Goal: Task Accomplishment & Management: Manage account settings

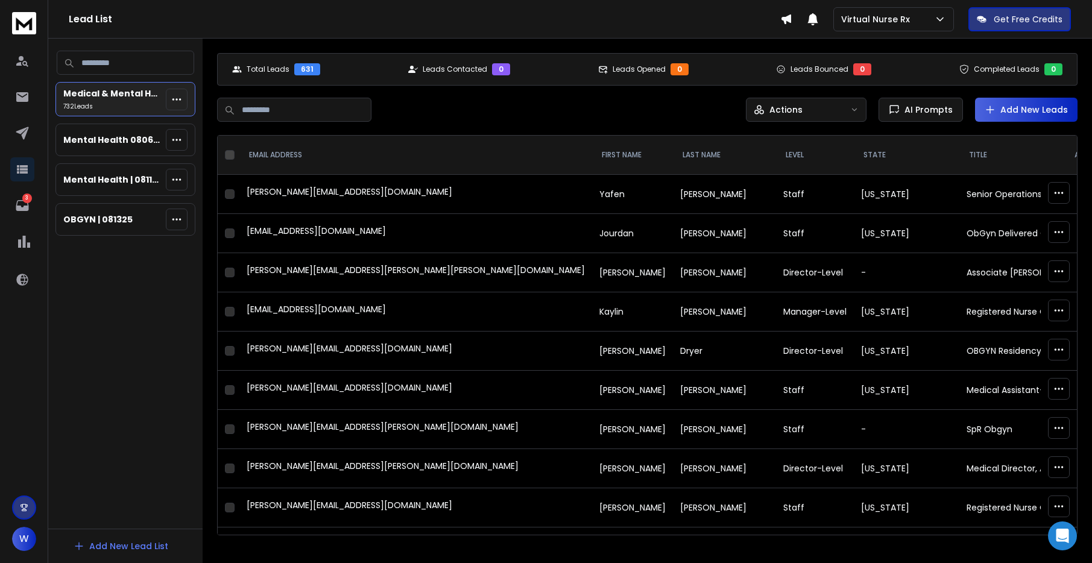
click at [131, 224] on div "OBGYN | 081325" at bounding box center [125, 219] width 140 height 33
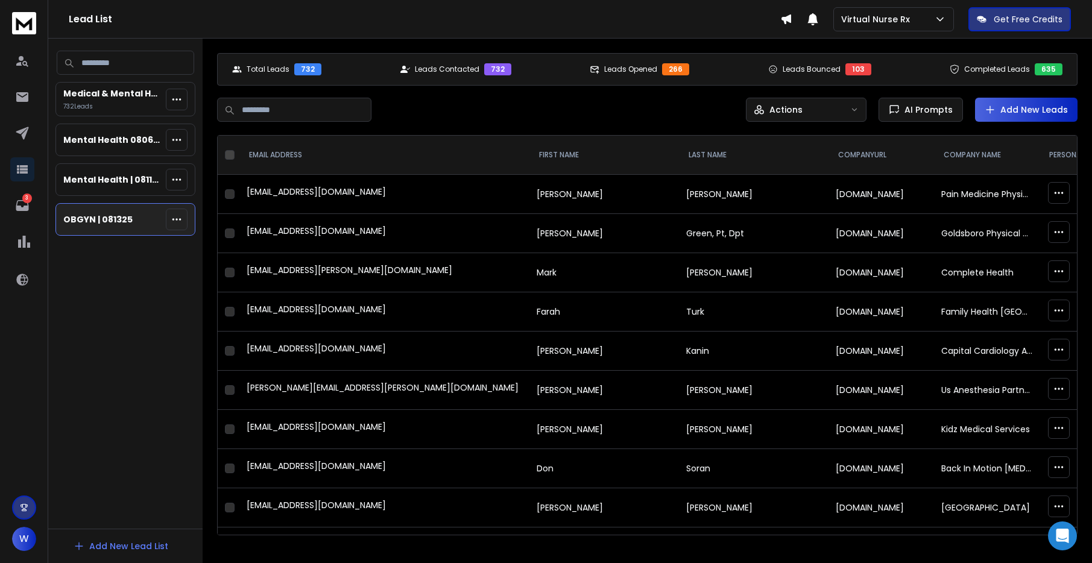
click at [131, 224] on div "OBGYN | 081325" at bounding box center [125, 219] width 140 height 33
click at [131, 223] on div "OBGYN | 081325" at bounding box center [125, 219] width 140 height 33
click at [110, 174] on p "Mental Health | 08112025" at bounding box center [112, 180] width 98 height 12
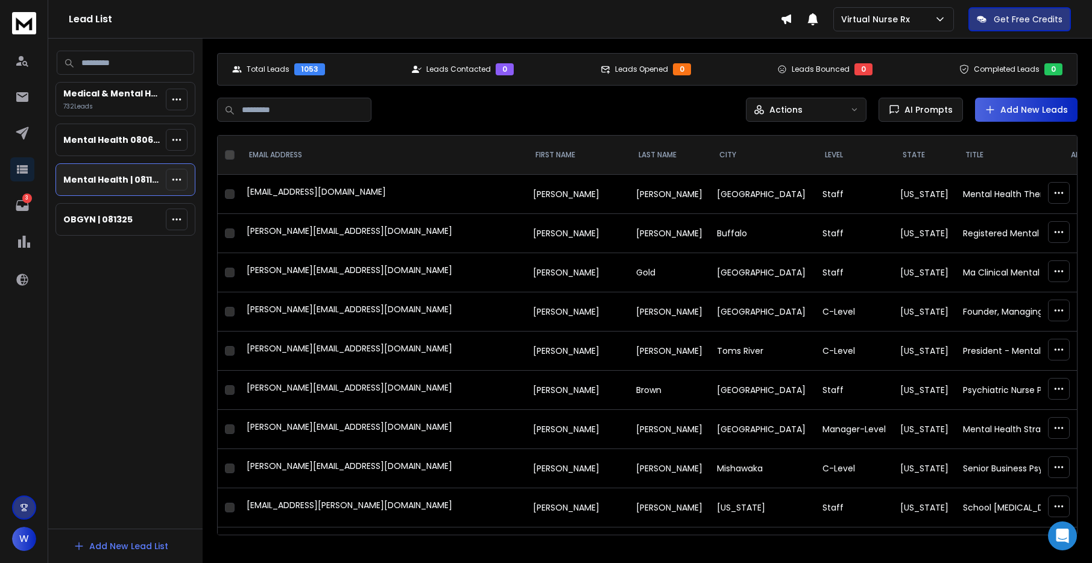
click at [120, 219] on p "OBGYN | 081325" at bounding box center [97, 219] width 69 height 12
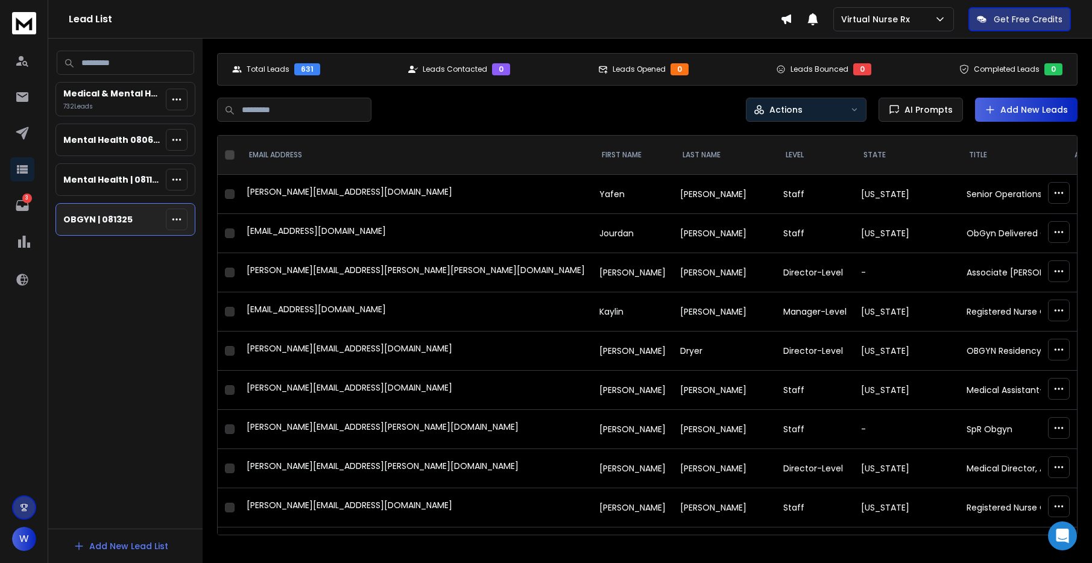
click at [831, 113] on div "Actions" at bounding box center [800, 110] width 92 height 12
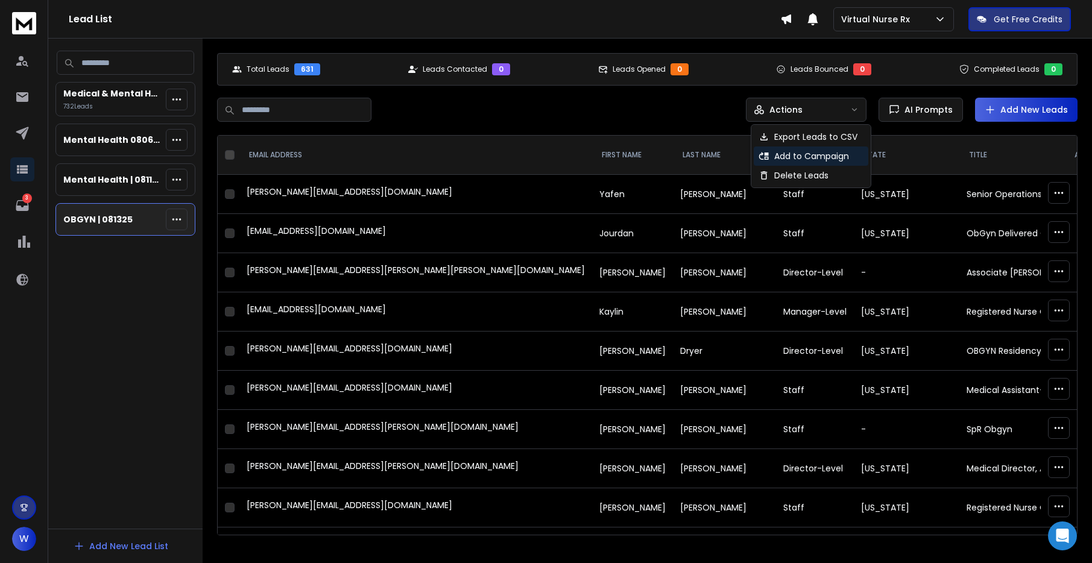
click at [814, 153] on p "Add to Campaign" at bounding box center [811, 156] width 75 height 12
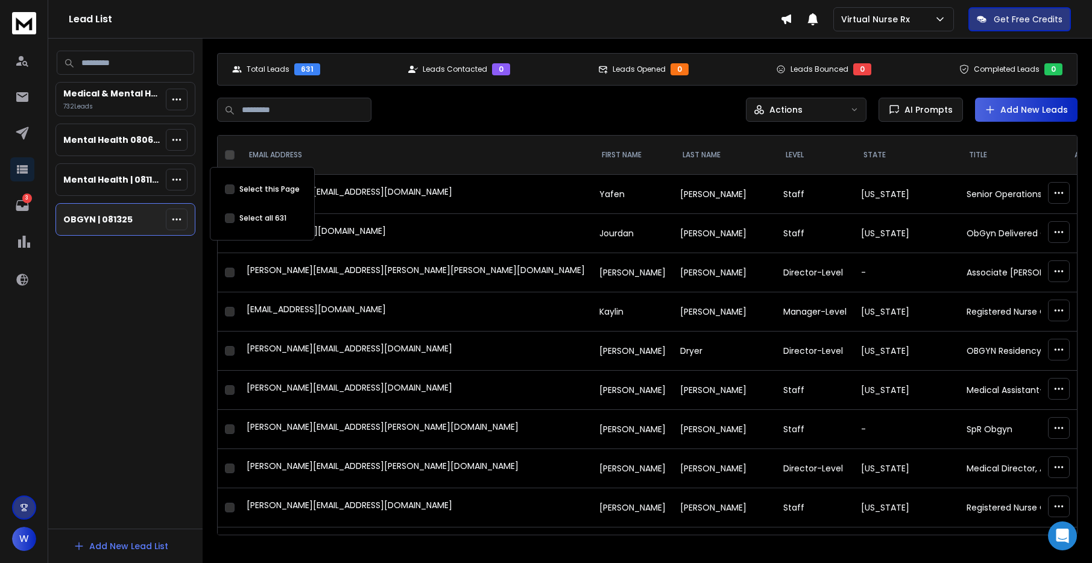
click at [228, 219] on button "Select this Page" at bounding box center [230, 218] width 10 height 10
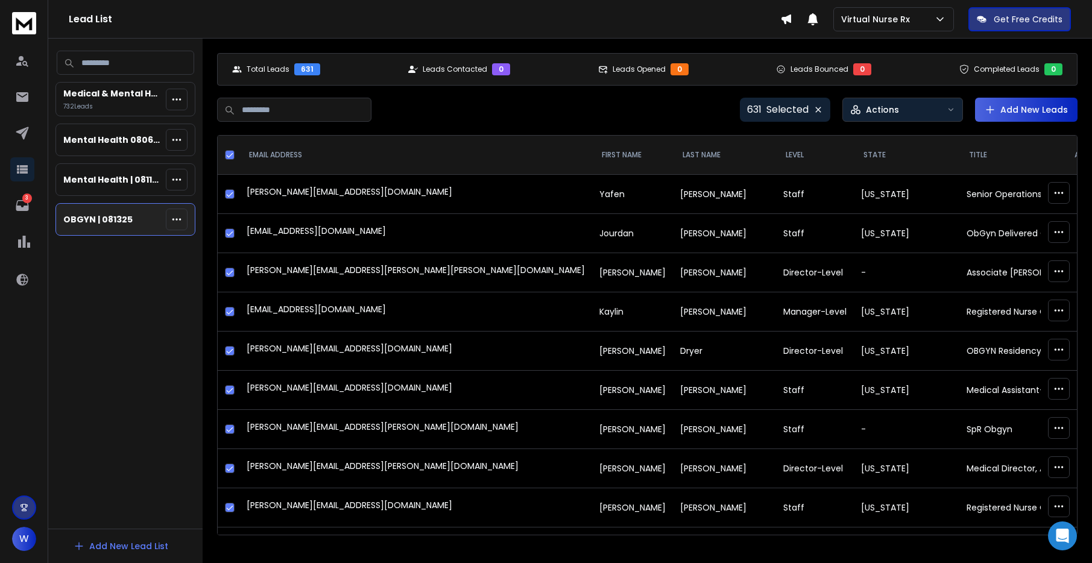
click at [903, 116] on button "Actions" at bounding box center [902, 110] width 121 height 24
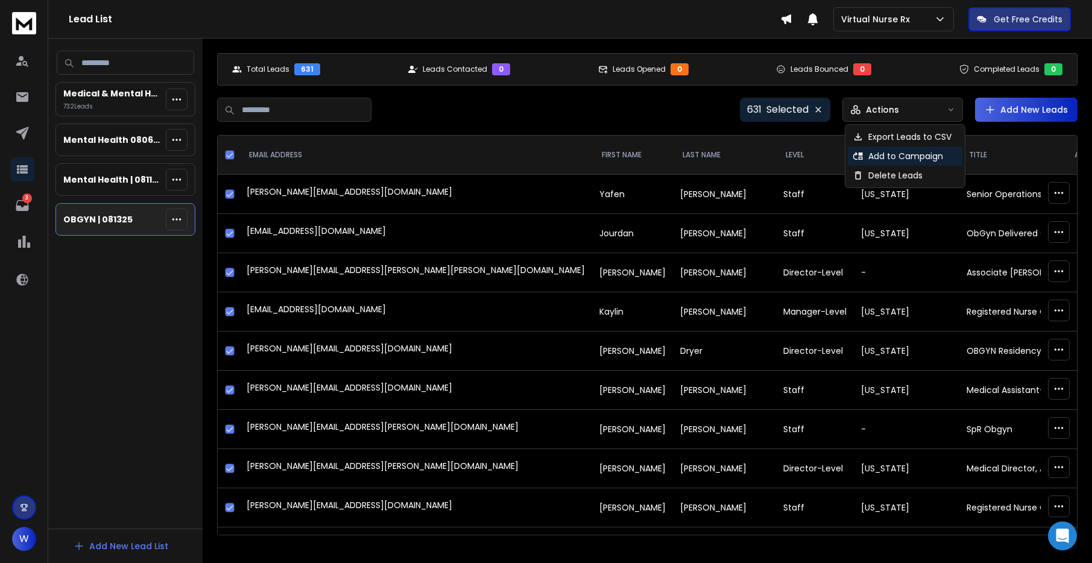
click at [889, 159] on p "Add to Campaign" at bounding box center [905, 156] width 75 height 12
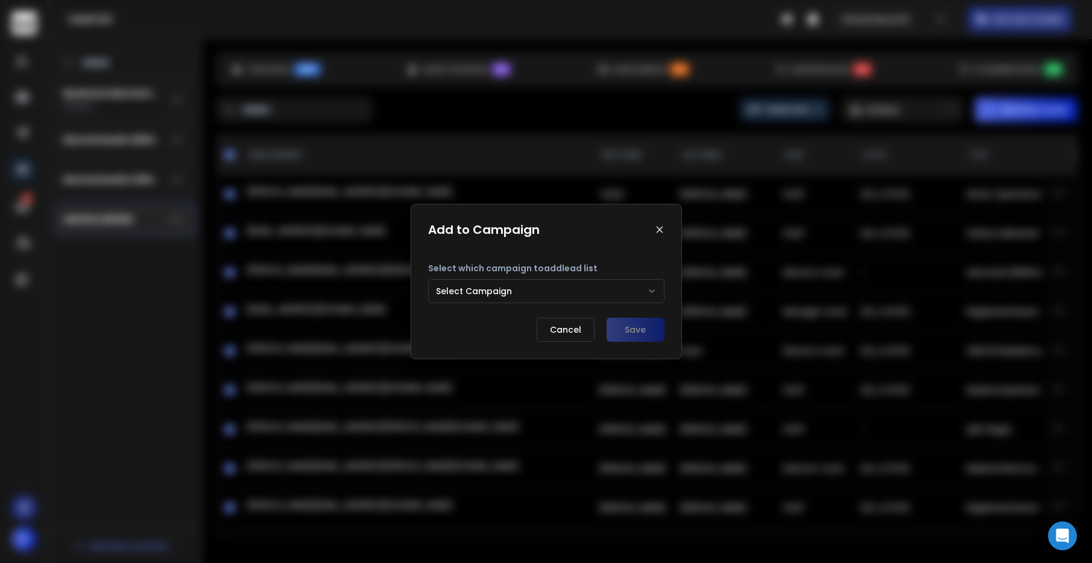
click at [652, 285] on button "Select Campaign" at bounding box center [546, 291] width 236 height 24
click at [641, 330] on button "Save" at bounding box center [636, 330] width 58 height 24
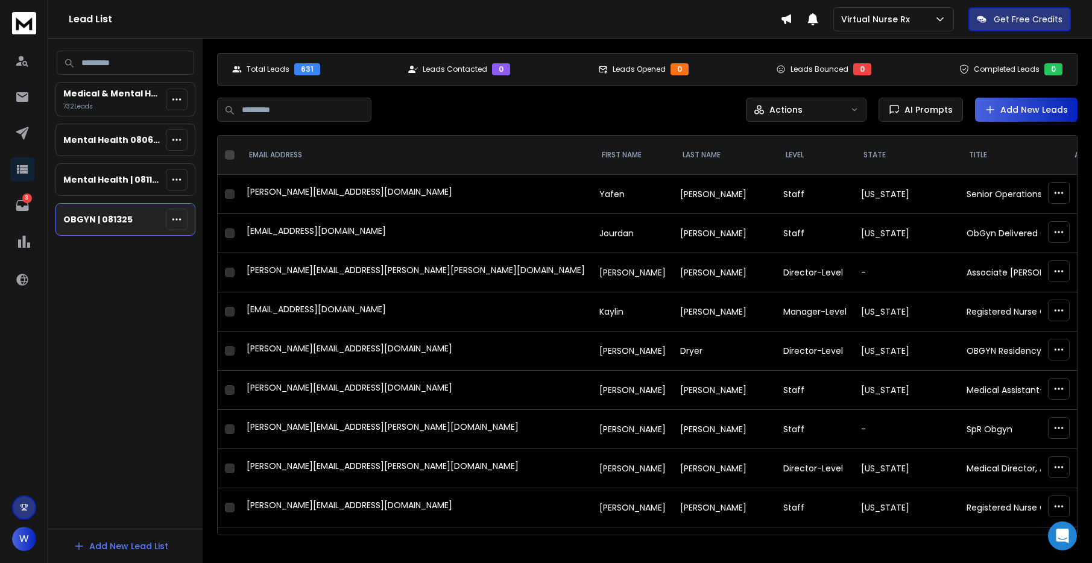
click at [230, 160] on th at bounding box center [229, 155] width 22 height 39
click at [239, 221] on label "Select all 631" at bounding box center [262, 218] width 47 height 10
click at [232, 218] on button "Select this Page" at bounding box center [230, 218] width 10 height 10
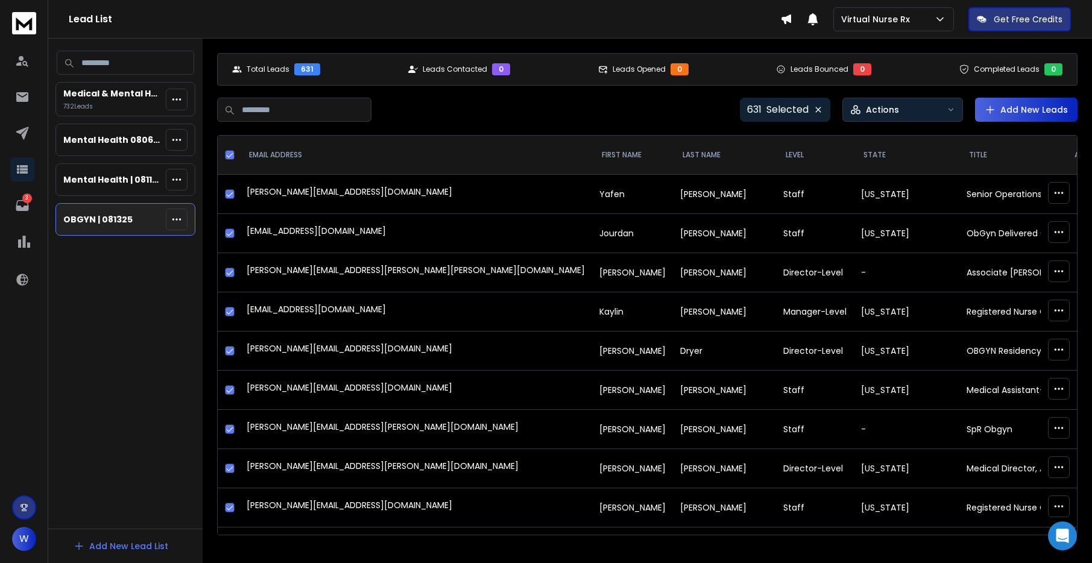
click at [915, 106] on div "Actions" at bounding box center [896, 110] width 92 height 12
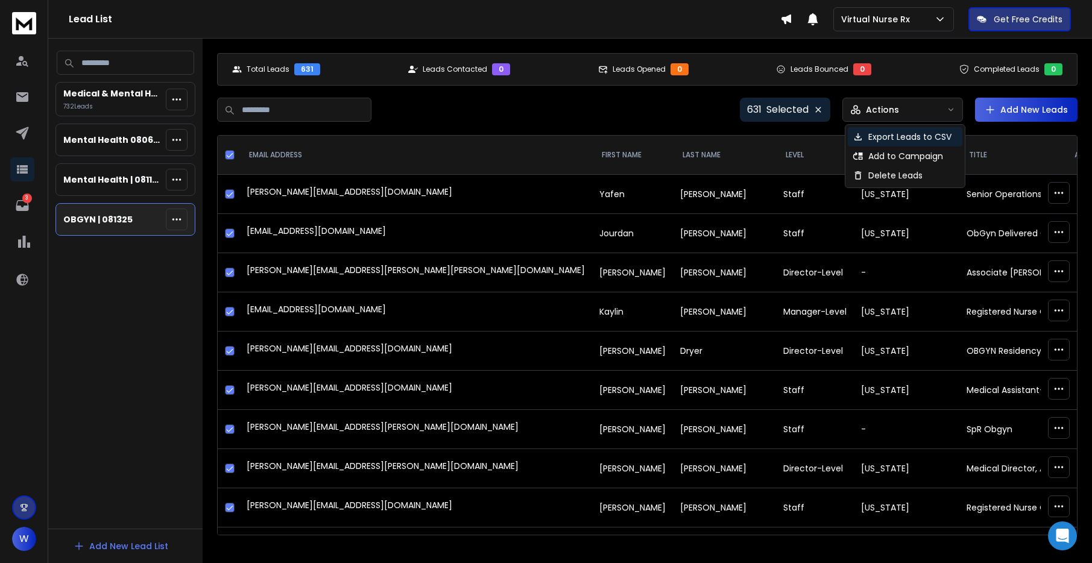
click at [912, 138] on p "Export Leads to CSV" at bounding box center [909, 137] width 83 height 12
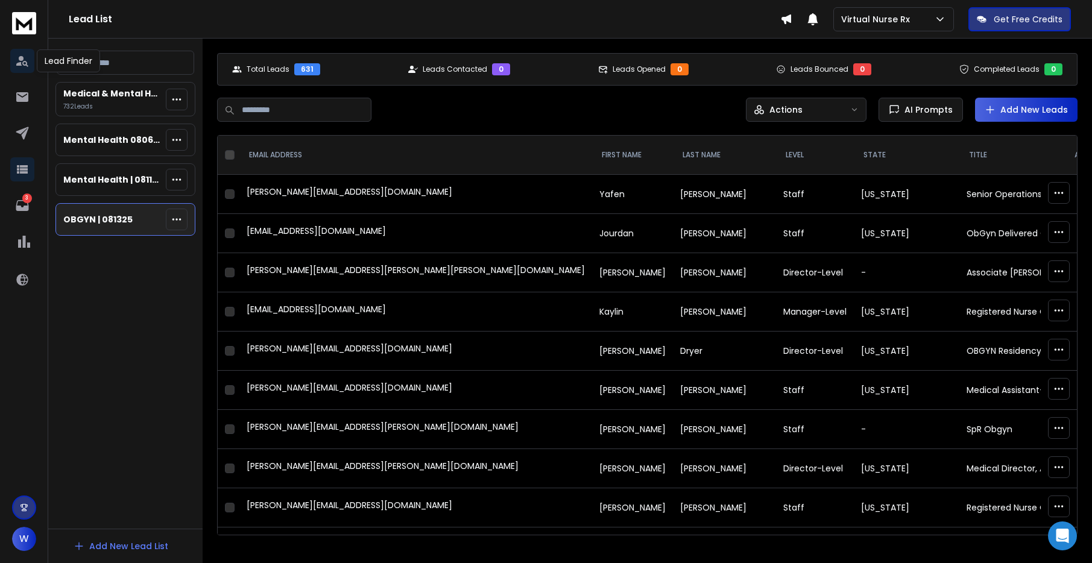
click at [28, 70] on link at bounding box center [22, 61] width 24 height 24
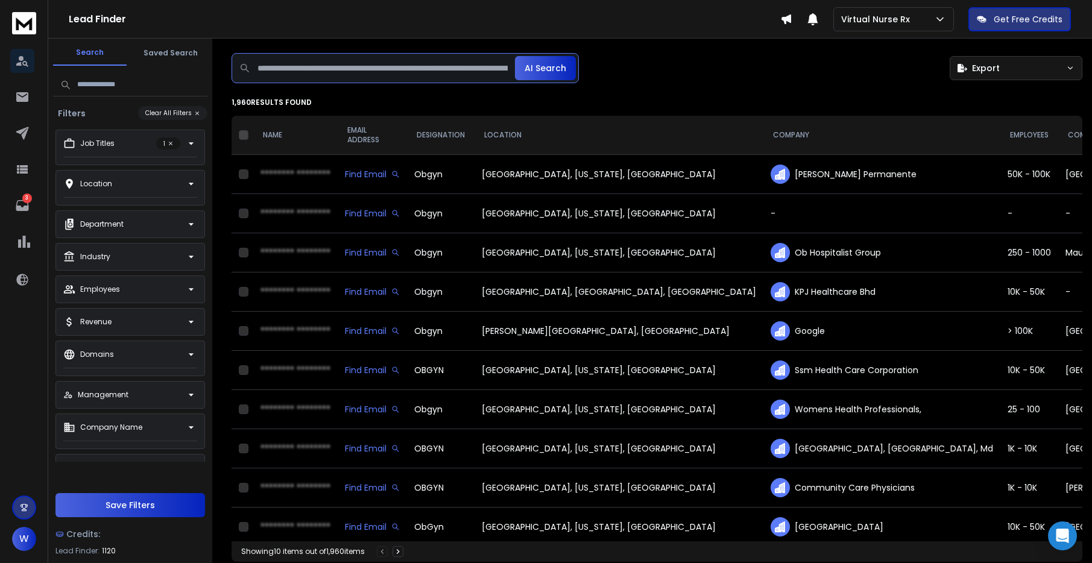
click at [186, 117] on button "Clear All Filters" at bounding box center [172, 113] width 69 height 14
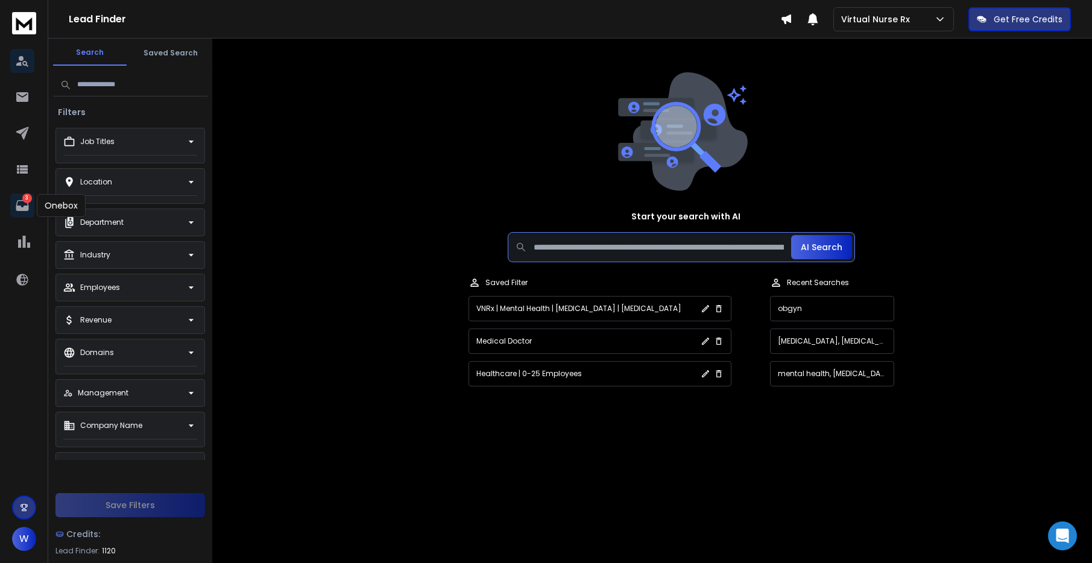
click at [27, 205] on icon at bounding box center [22, 205] width 13 height 11
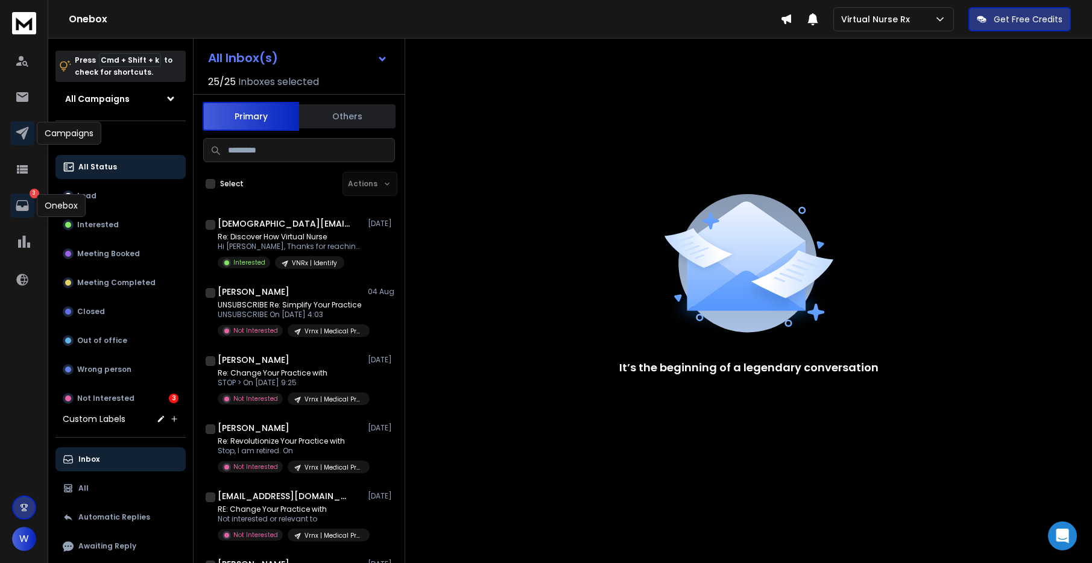
click at [29, 131] on link at bounding box center [22, 133] width 24 height 24
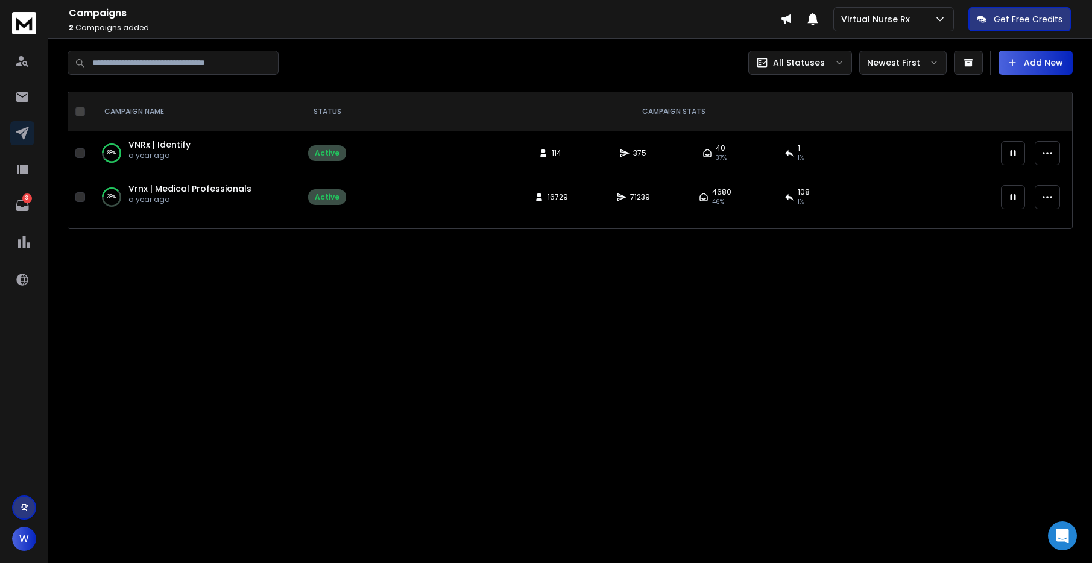
click at [199, 191] on span "Vrnx | Medical Professionals" at bounding box center [189, 189] width 123 height 12
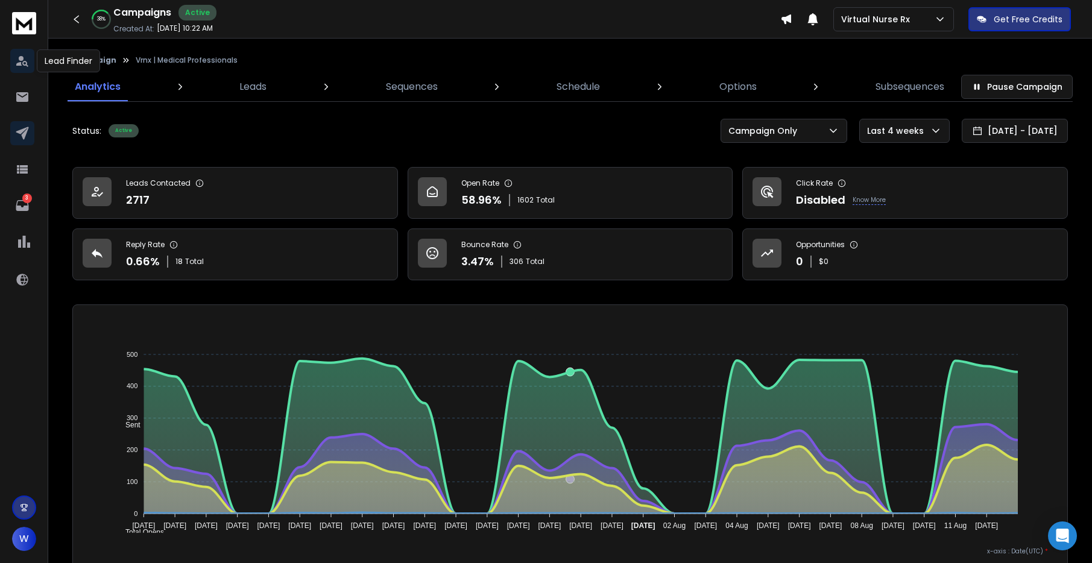
click at [24, 54] on icon at bounding box center [22, 61] width 14 height 14
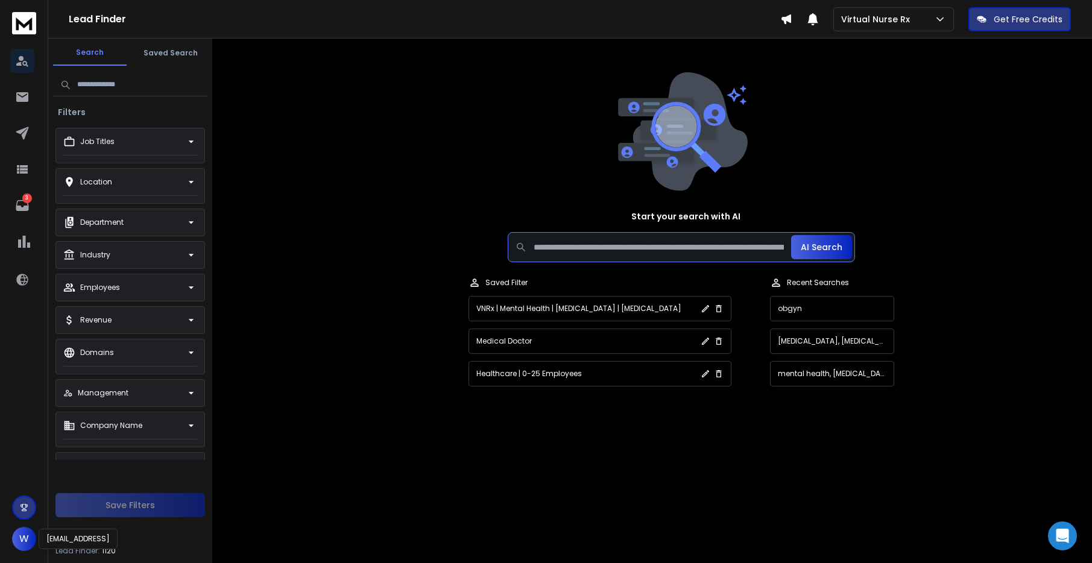
click at [25, 542] on span "W" at bounding box center [24, 539] width 24 height 24
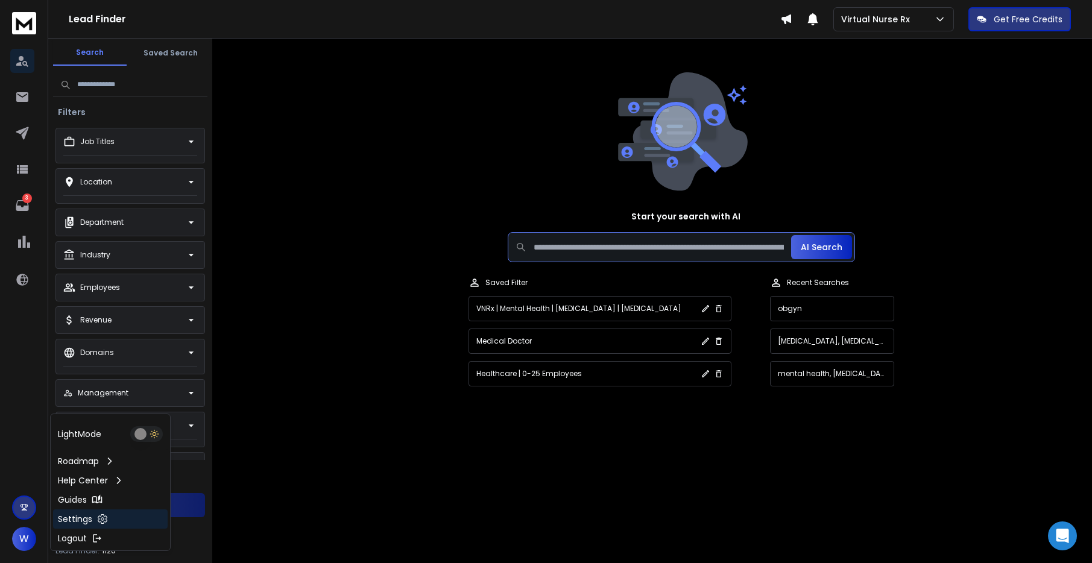
click at [69, 525] on div "Settings" at bounding box center [110, 518] width 115 height 19
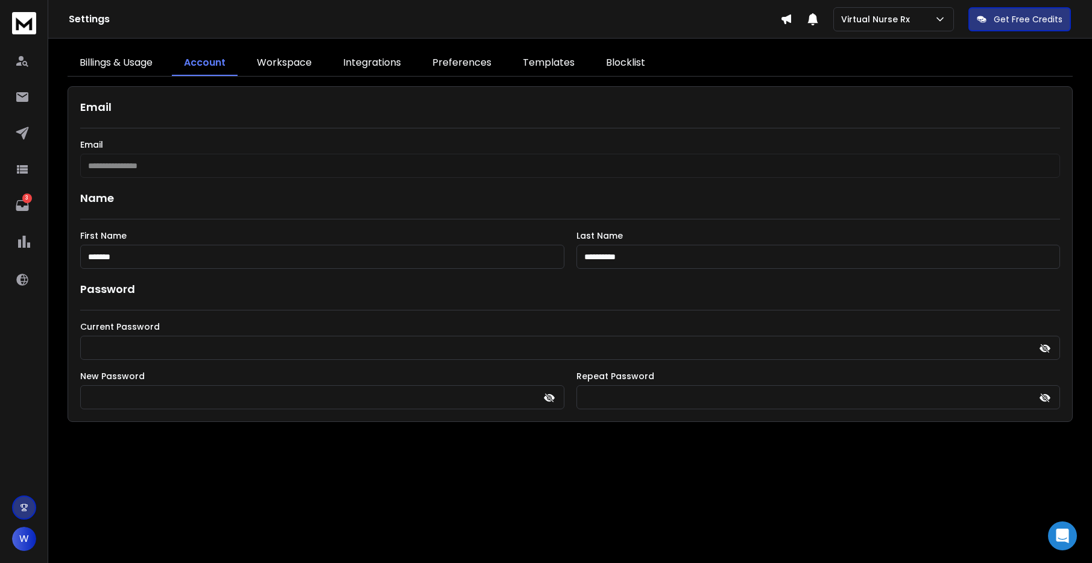
click at [294, 63] on link "Workspace" at bounding box center [284, 63] width 79 height 25
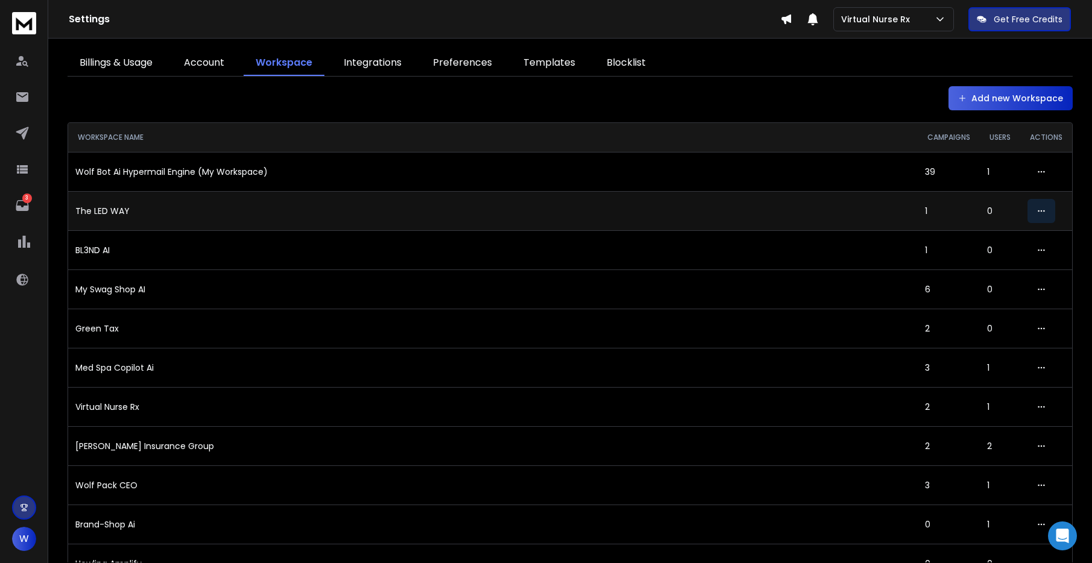
click at [1038, 212] on icon "button" at bounding box center [1041, 211] width 8 height 8
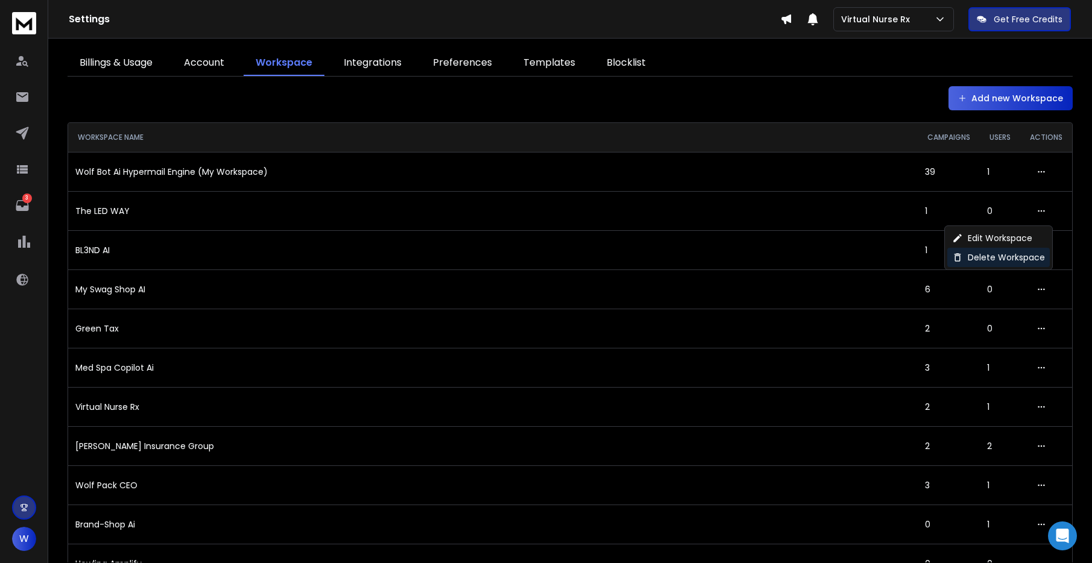
click at [1015, 257] on p "Delete Workspace" at bounding box center [1006, 257] width 77 height 12
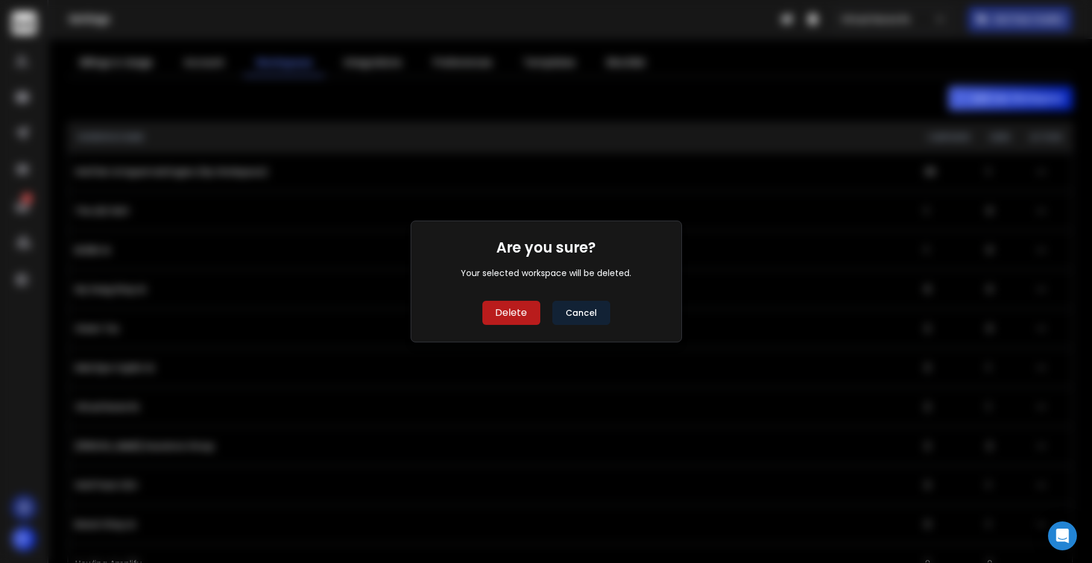
click at [514, 318] on button "Delete" at bounding box center [511, 313] width 58 height 24
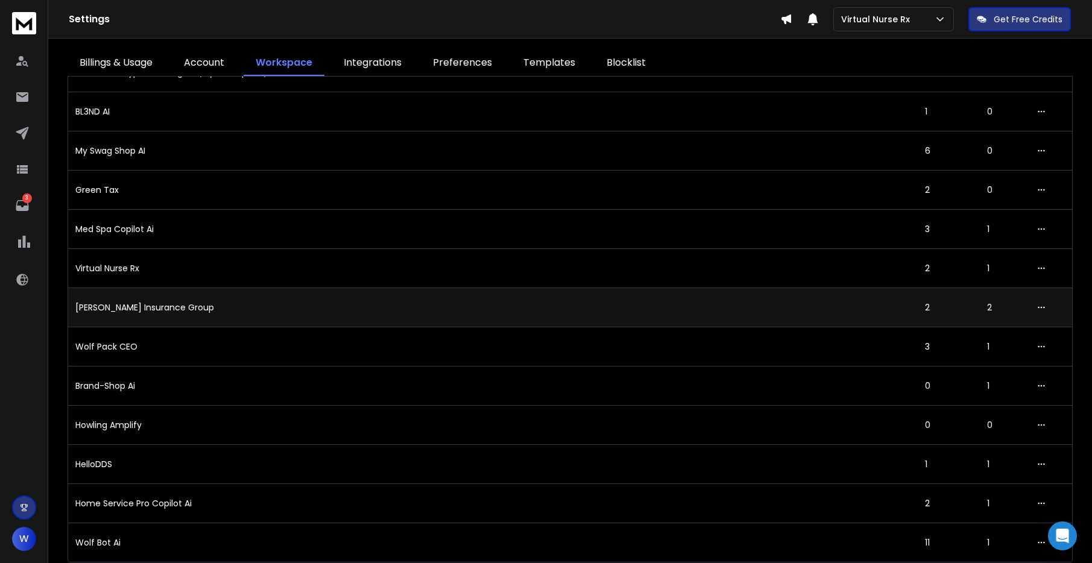
scroll to position [11, 0]
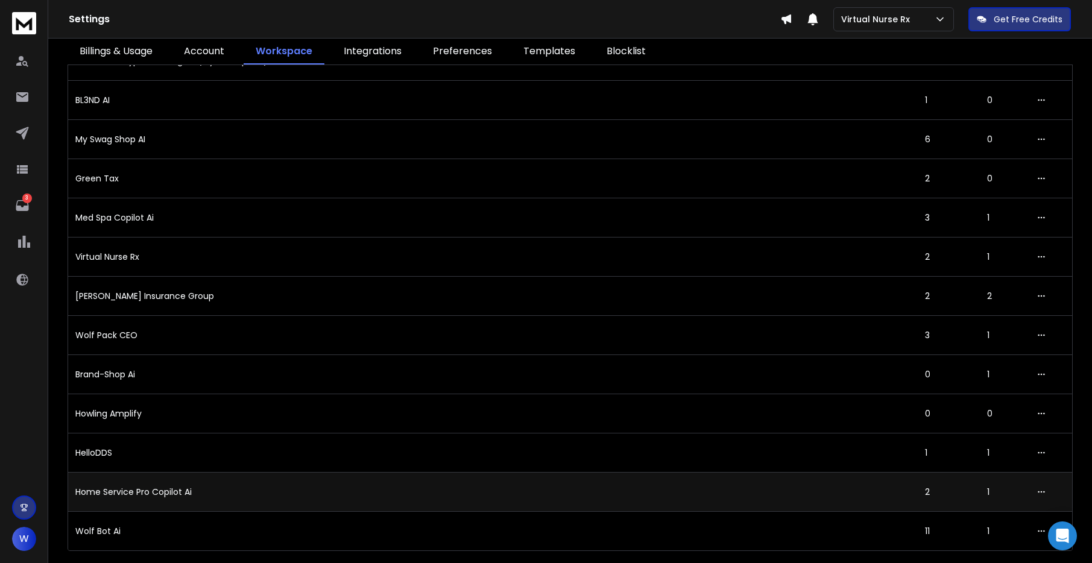
click at [178, 490] on td "Home Service Pro Copilot Ai" at bounding box center [492, 491] width 849 height 39
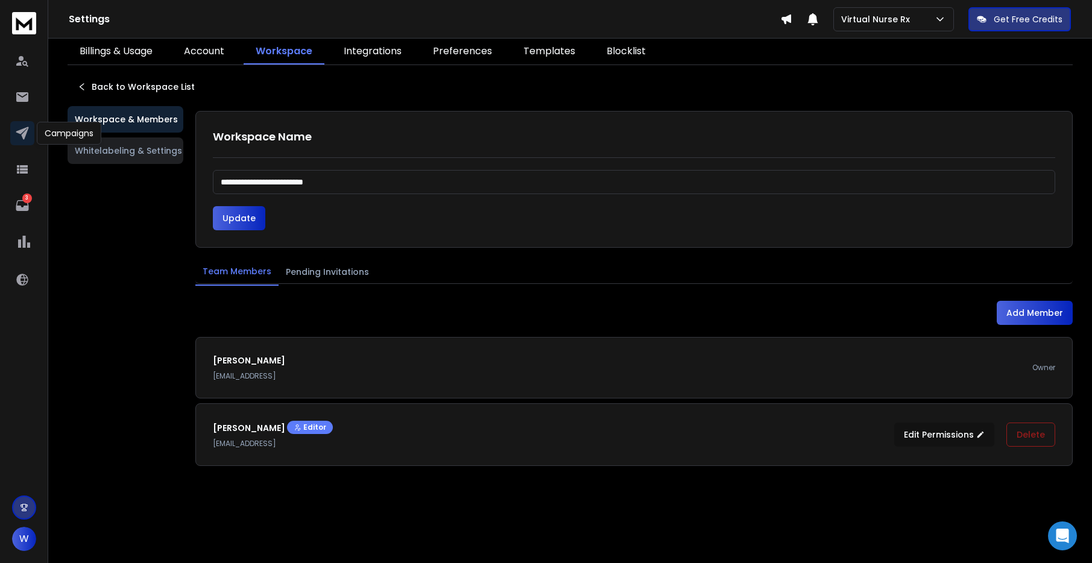
click at [30, 137] on link at bounding box center [22, 133] width 24 height 24
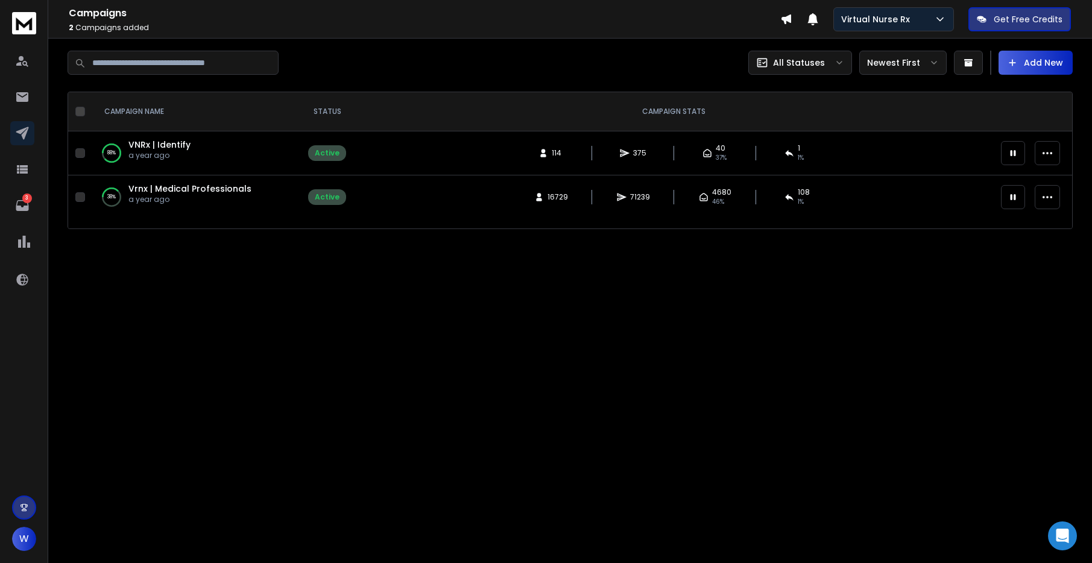
click at [878, 28] on button "Virtual Nurse Rx" at bounding box center [893, 19] width 121 height 24
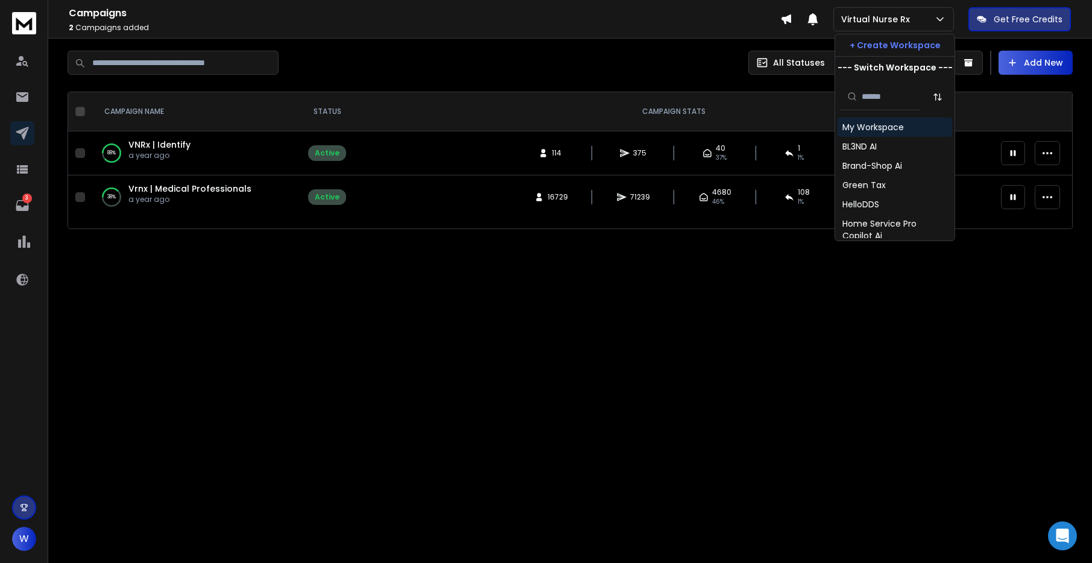
click at [871, 99] on input "text" at bounding box center [888, 96] width 52 height 27
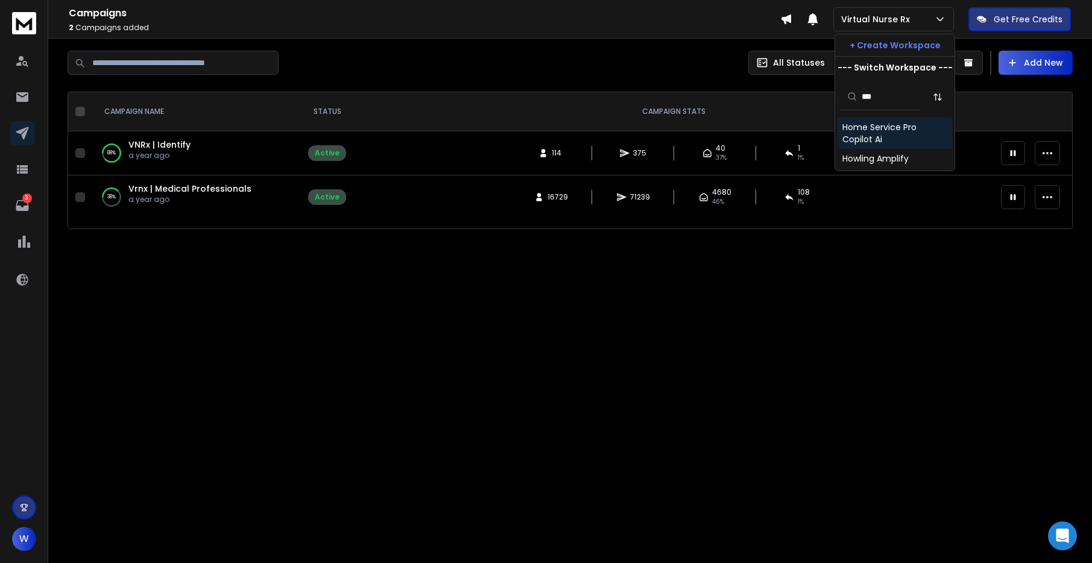
type input "***"
click at [863, 133] on div "Home Service Pro Copilot Ai" at bounding box center [894, 133] width 105 height 24
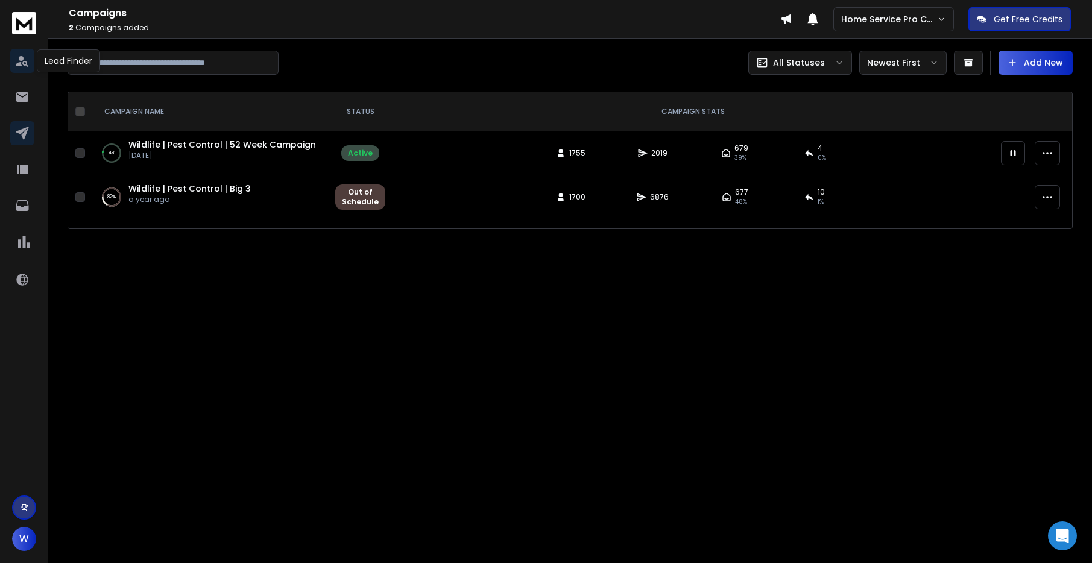
click at [27, 63] on icon at bounding box center [22, 61] width 14 height 14
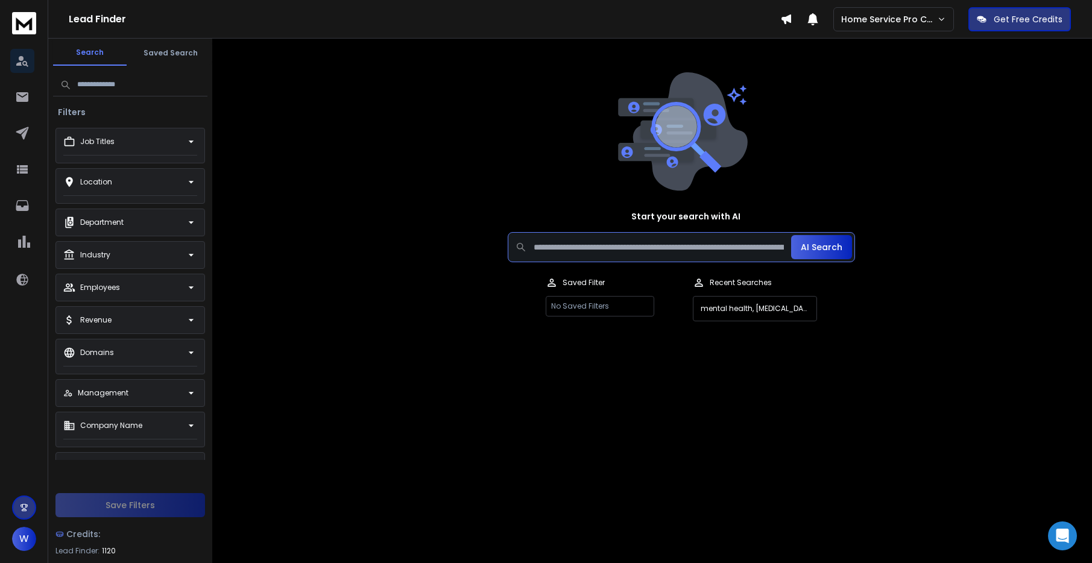
click at [123, 83] on input at bounding box center [130, 84] width 154 height 24
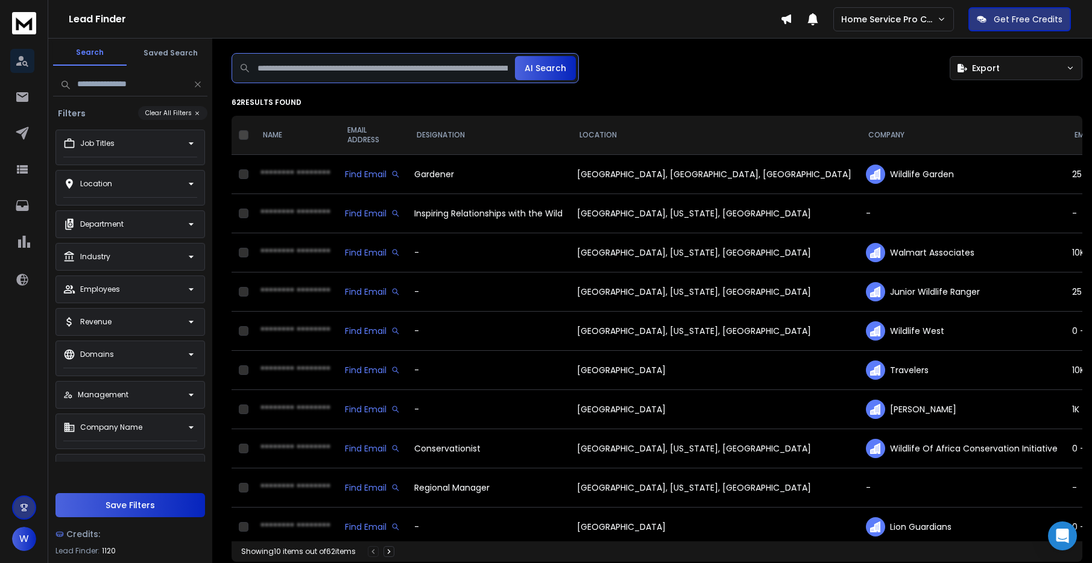
click at [157, 81] on input "**********" at bounding box center [130, 84] width 154 height 24
drag, startPoint x: 157, startPoint y: 81, endPoint x: 69, endPoint y: 83, distance: 87.4
click at [69, 83] on div "**********" at bounding box center [130, 84] width 154 height 24
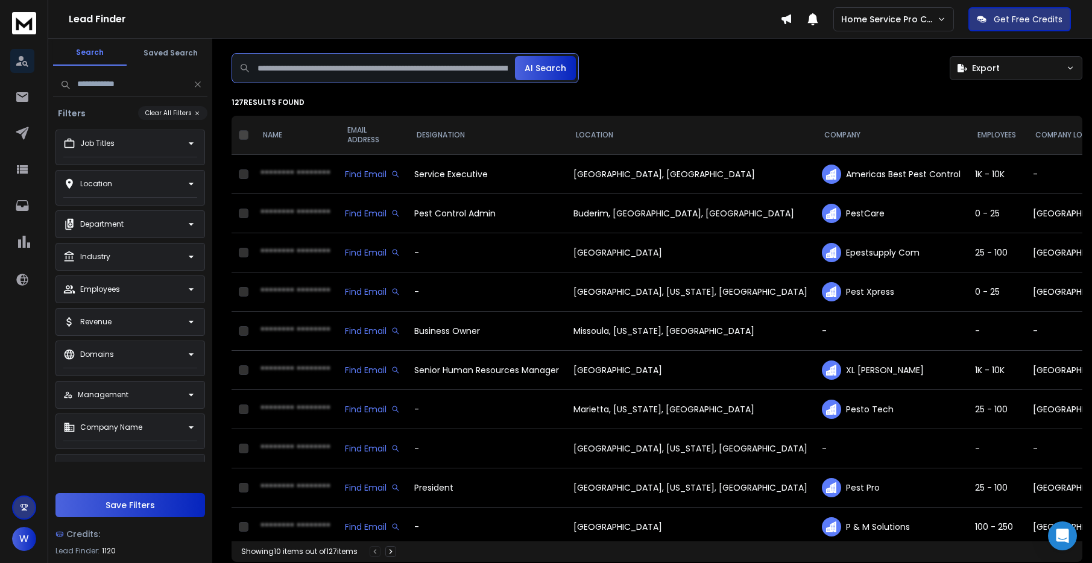
type input "**********"
click at [111, 143] on p "Job Titles" at bounding box center [97, 144] width 34 height 10
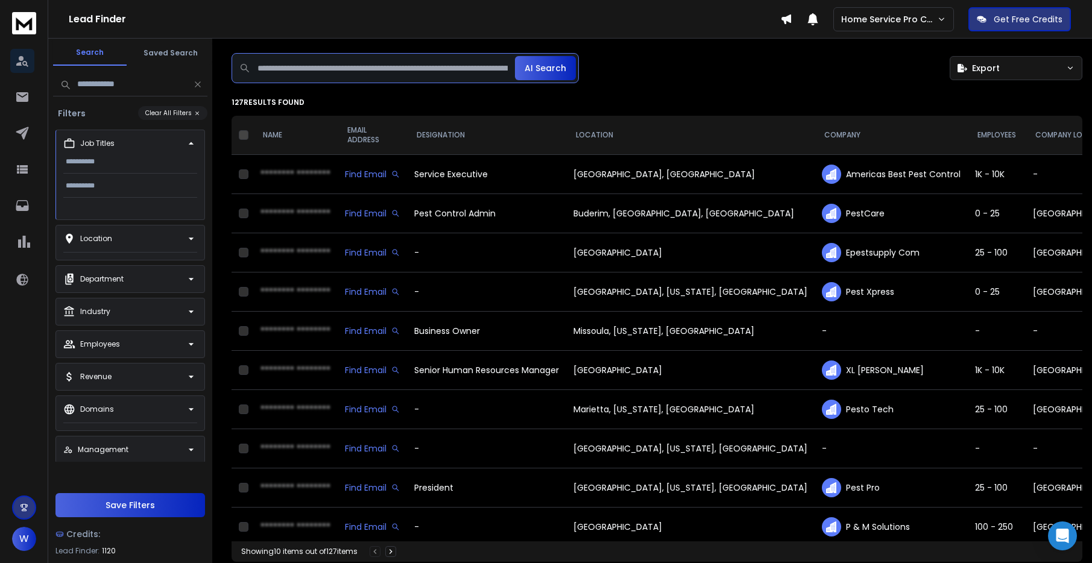
click at [194, 85] on icon at bounding box center [198, 85] width 10 height 10
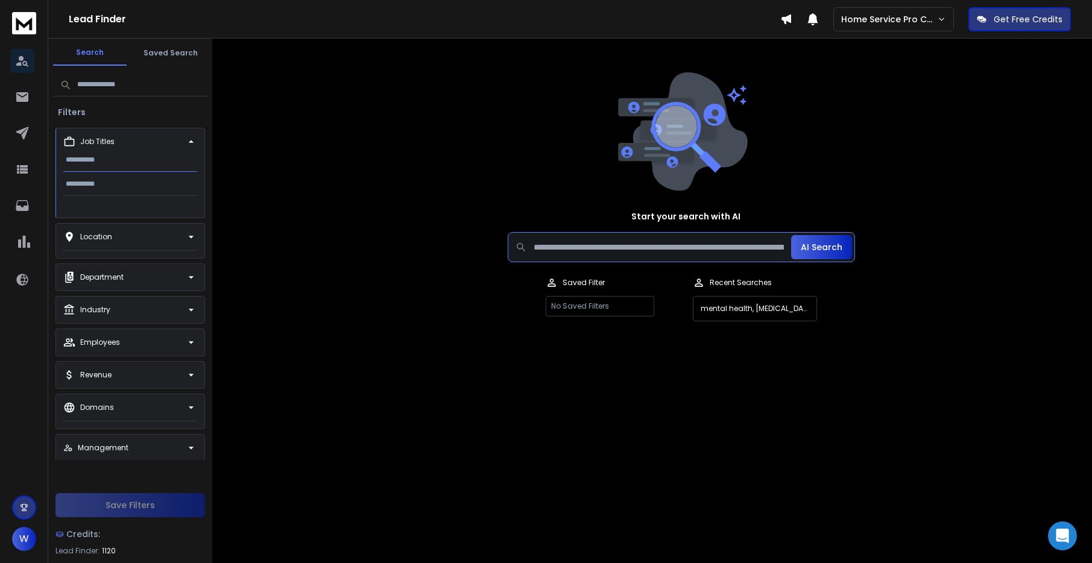
click at [115, 160] on input at bounding box center [130, 160] width 134 height 24
type input "********"
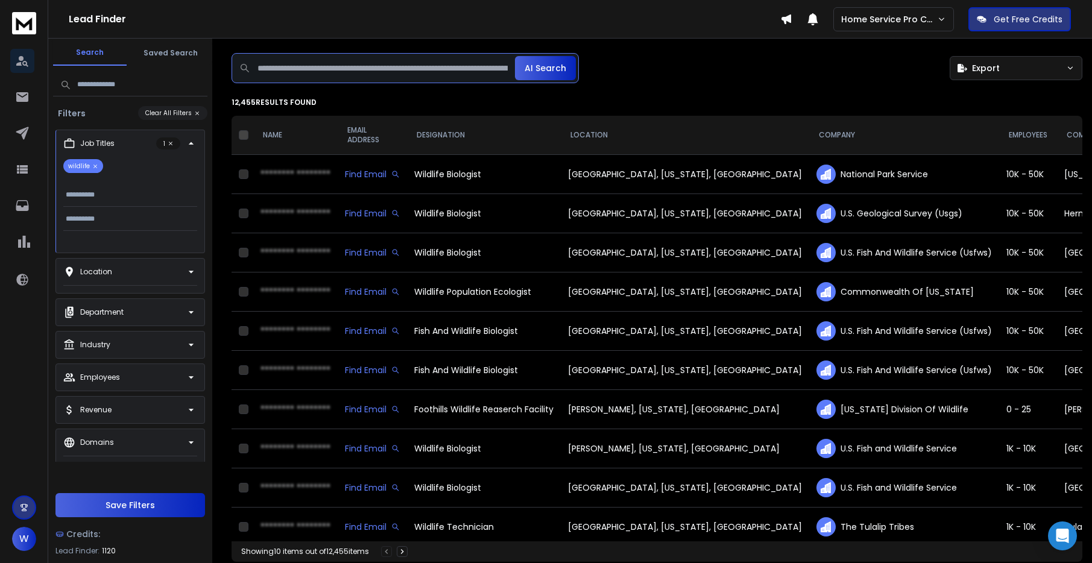
click at [98, 165] on p "wildlife" at bounding box center [83, 166] width 40 height 14
click at [94, 166] on icon at bounding box center [95, 167] width 4 height 4
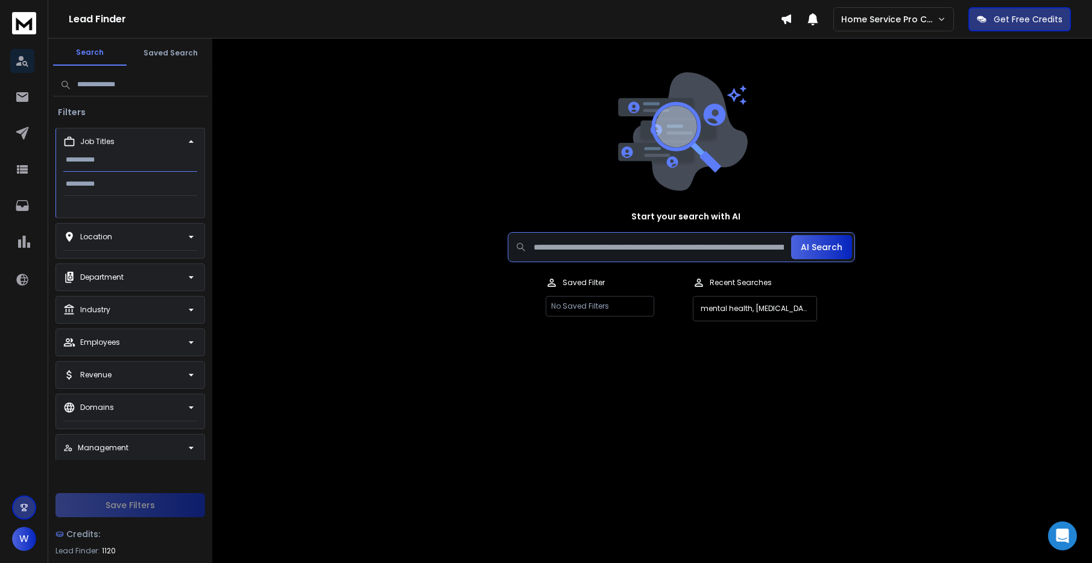
click at [96, 161] on input at bounding box center [130, 160] width 134 height 24
type input "**********"
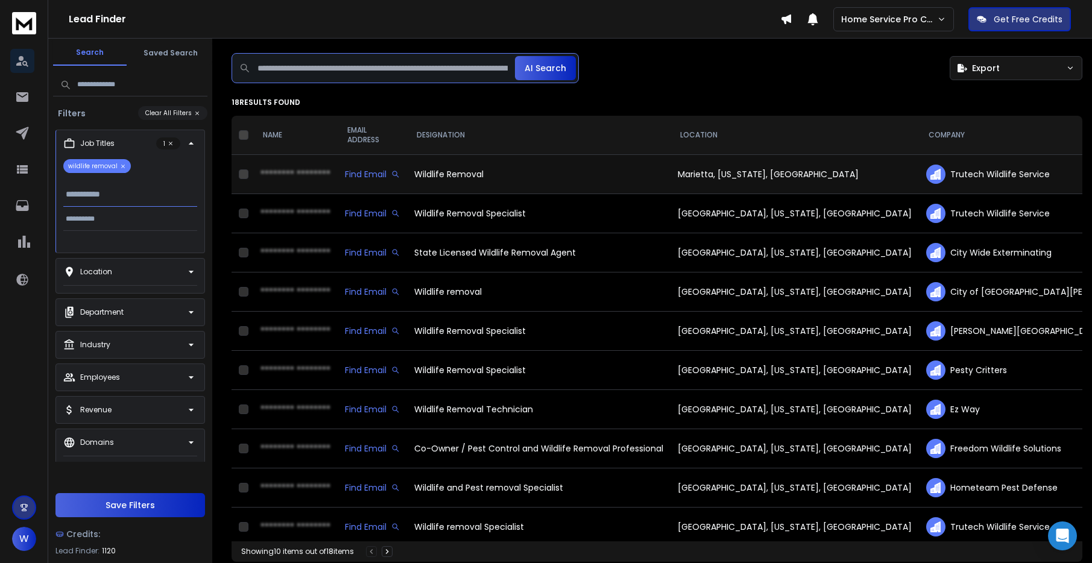
type input "**********"
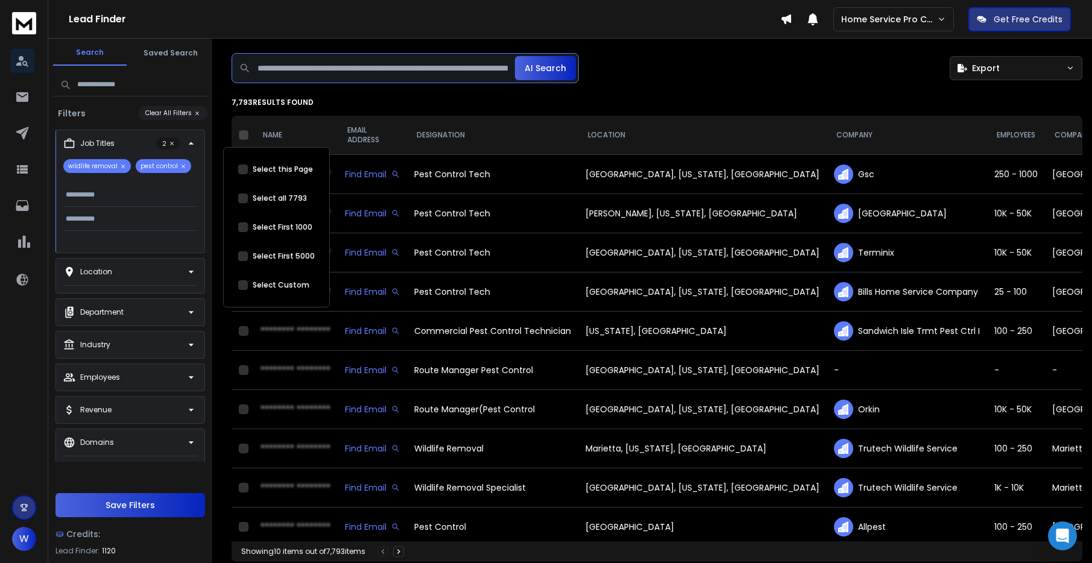
click at [251, 286] on div "Select Custom" at bounding box center [276, 285] width 77 height 10
click at [244, 286] on button "Select this Page" at bounding box center [243, 285] width 10 height 10
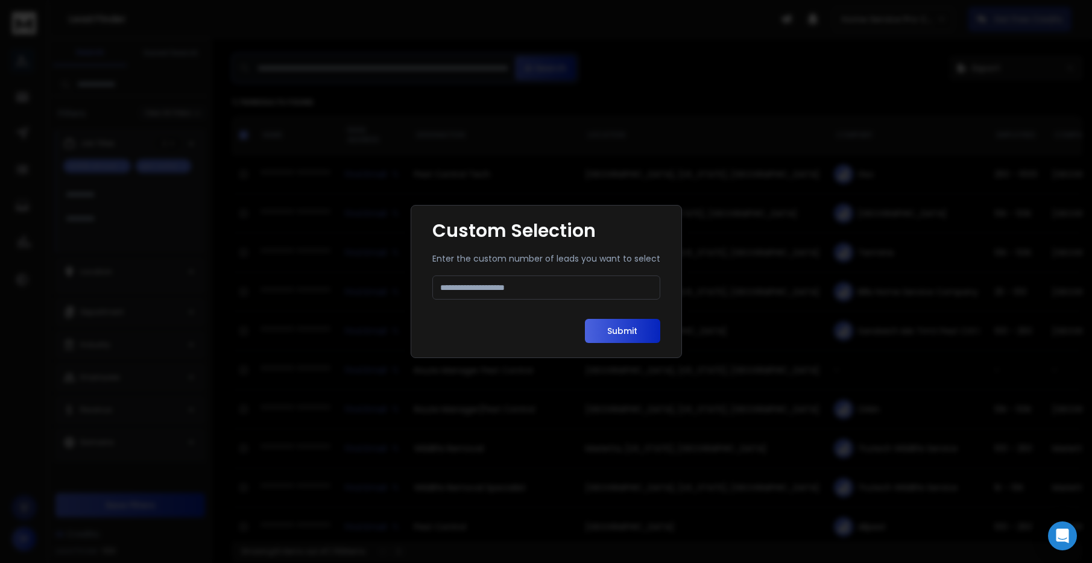
type input "****"
click at [609, 333] on button "Submit" at bounding box center [622, 331] width 75 height 24
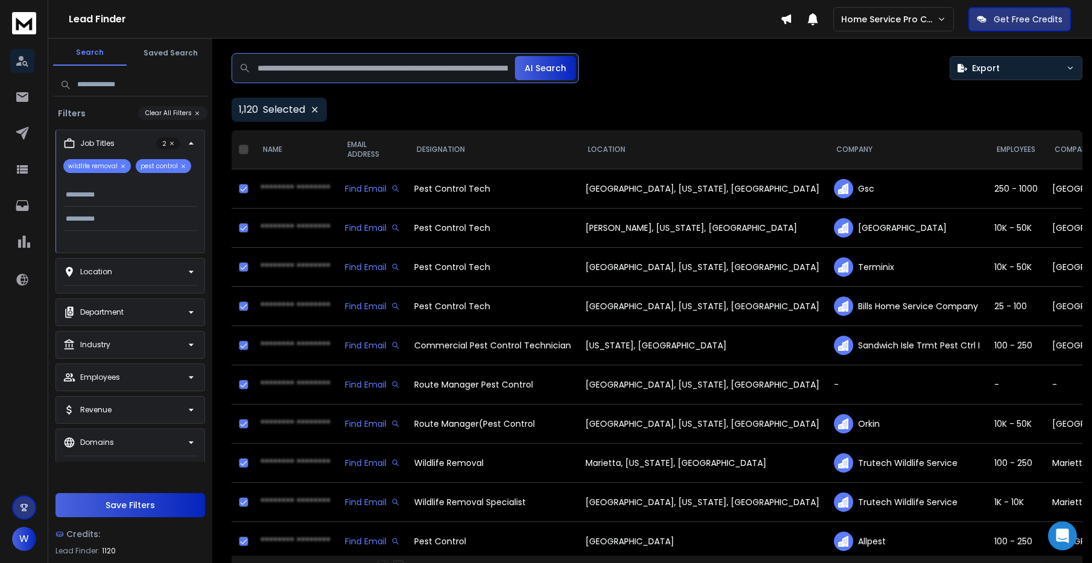
click at [990, 71] on span "Export" at bounding box center [986, 68] width 28 height 12
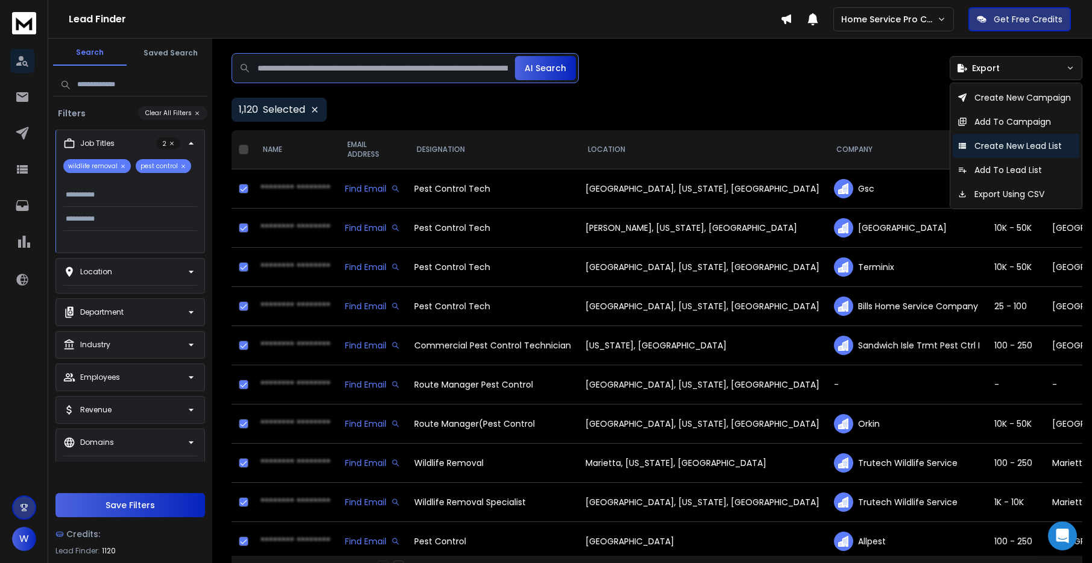
click at [991, 142] on p "Create New Lead List" at bounding box center [1018, 145] width 92 height 17
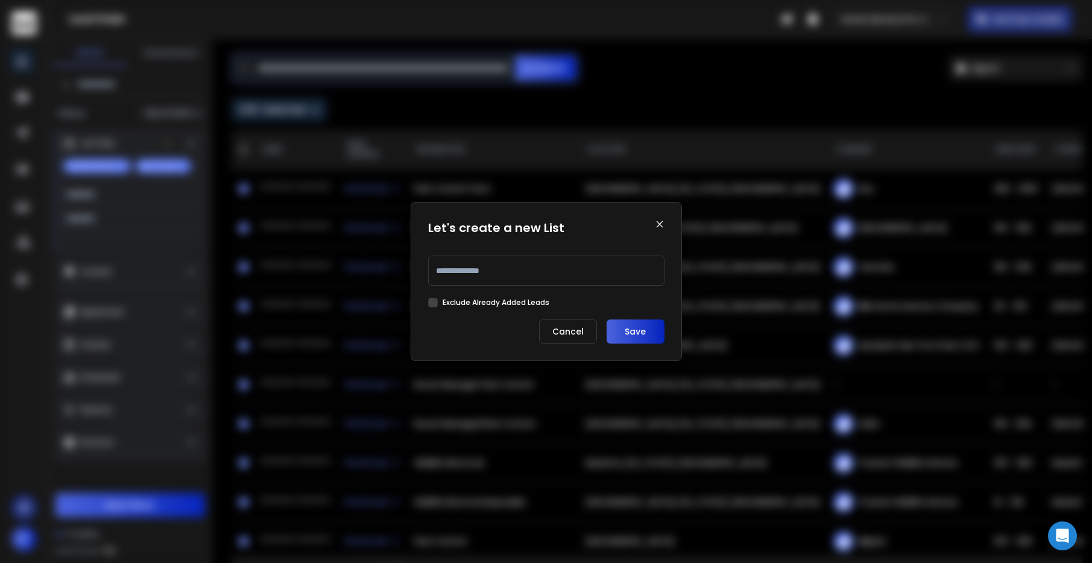
click at [531, 275] on input at bounding box center [546, 271] width 236 height 30
type input "**********"
click at [430, 306] on button "Exclude Already Added Leads" at bounding box center [433, 303] width 10 height 10
click at [626, 330] on button "Save" at bounding box center [636, 332] width 58 height 24
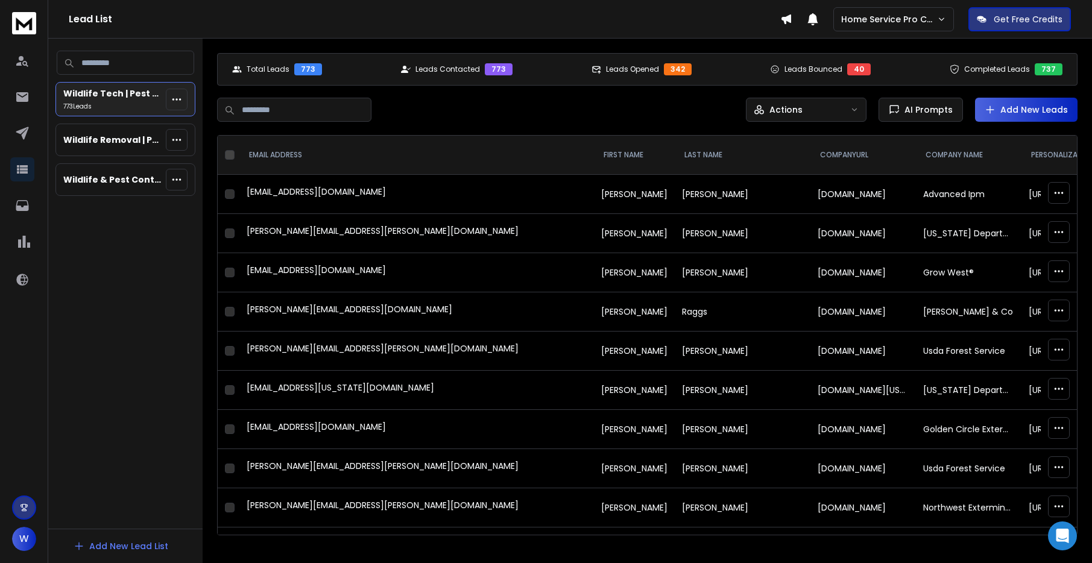
click at [116, 136] on p "Wildlife Removal | Pest Control | USA | Canada" at bounding box center [112, 140] width 98 height 12
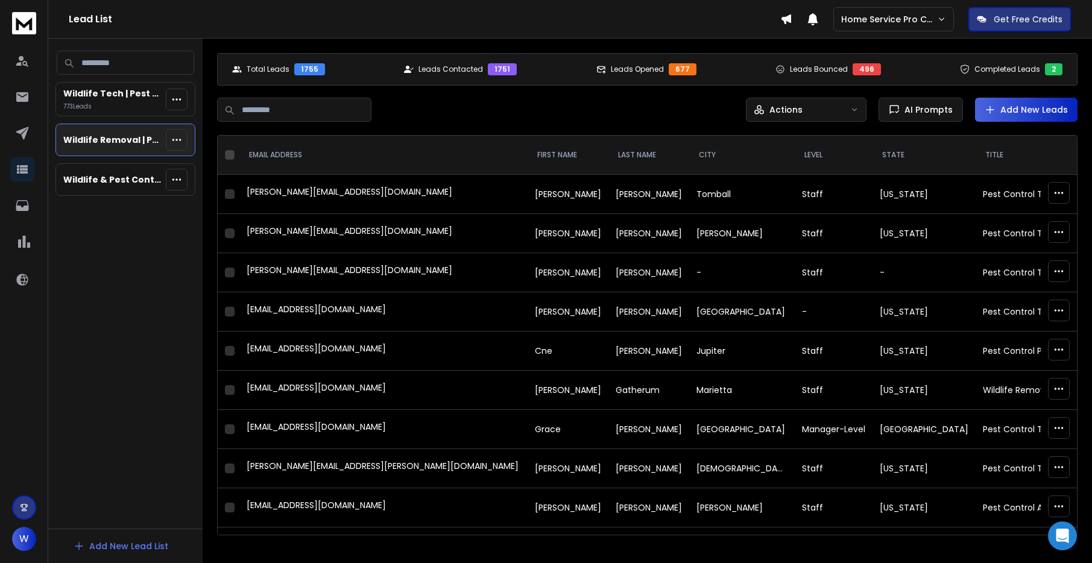
click at [116, 178] on p "Wildlife & Pest Control 081325" at bounding box center [112, 180] width 98 height 12
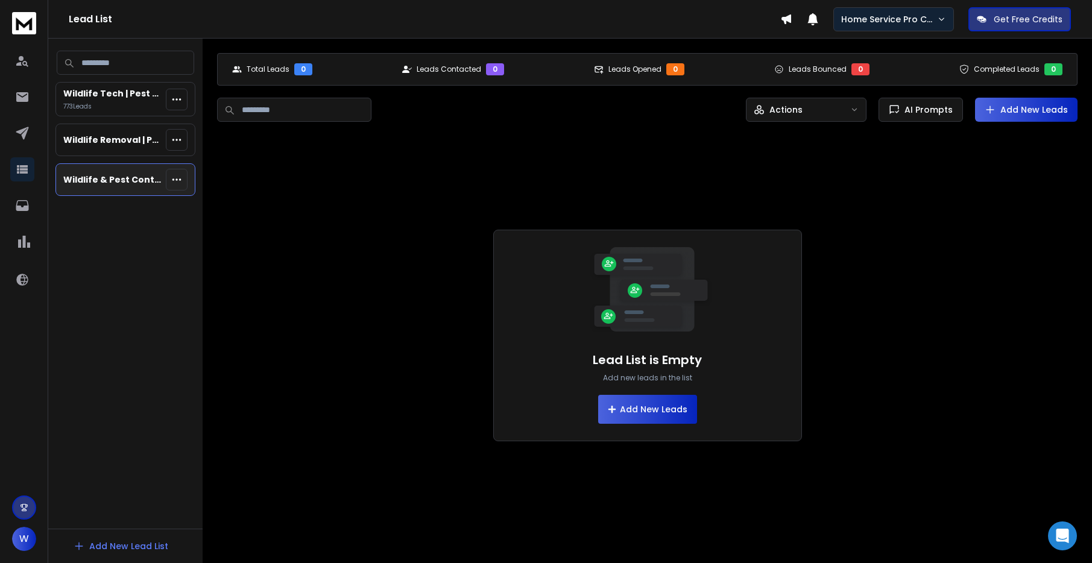
click at [858, 22] on p "Home Service Pro Copilot Ai" at bounding box center [889, 19] width 96 height 12
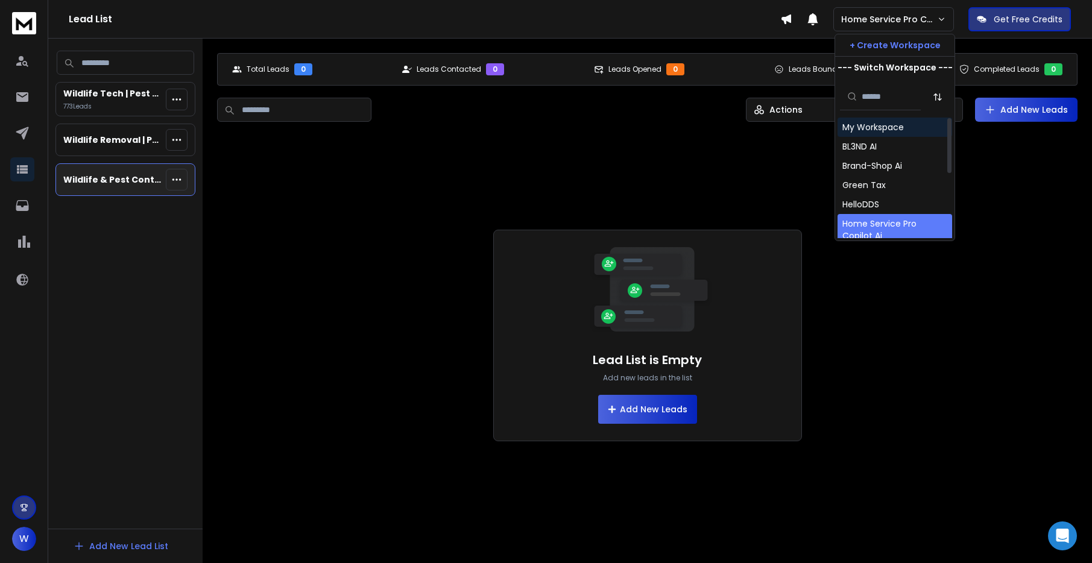
click at [875, 126] on div "My Workspace" at bounding box center [872, 127] width 61 height 12
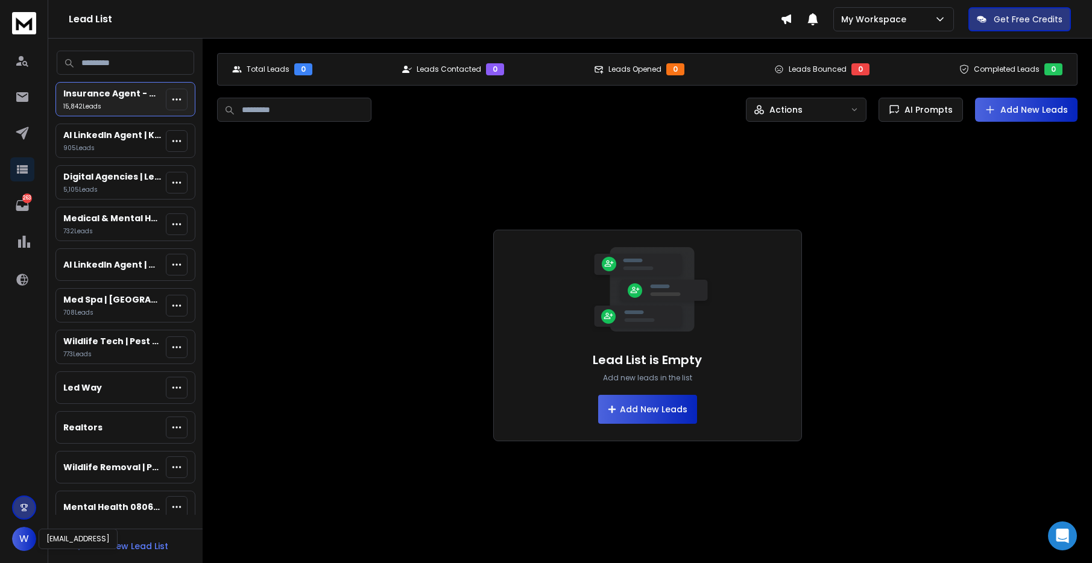
click at [20, 532] on span "W" at bounding box center [24, 539] width 24 height 24
click at [83, 517] on p "Settings" at bounding box center [75, 519] width 34 height 12
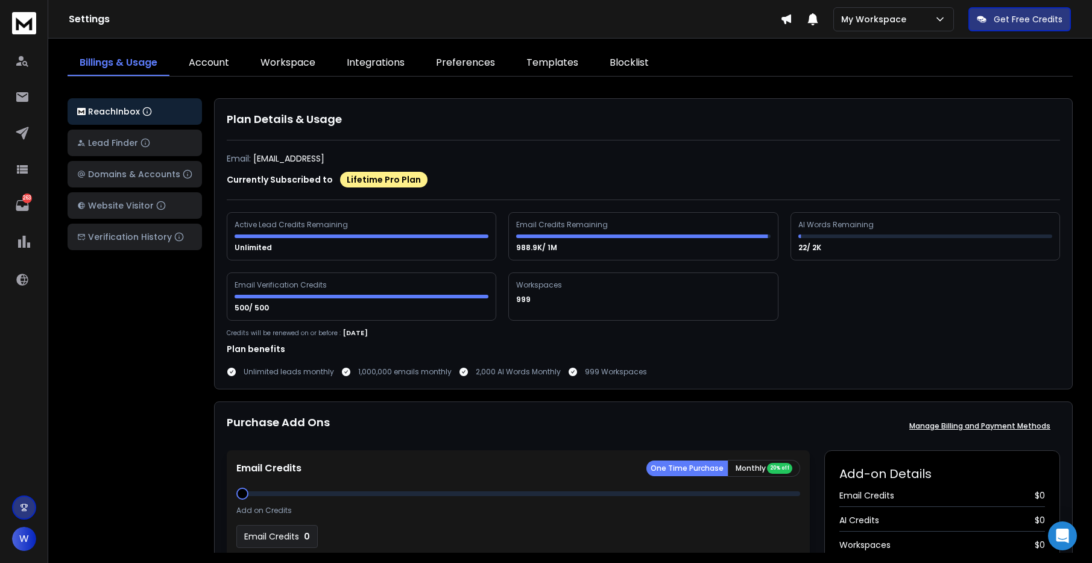
click at [149, 137] on button "Lead Finder" at bounding box center [135, 143] width 134 height 27
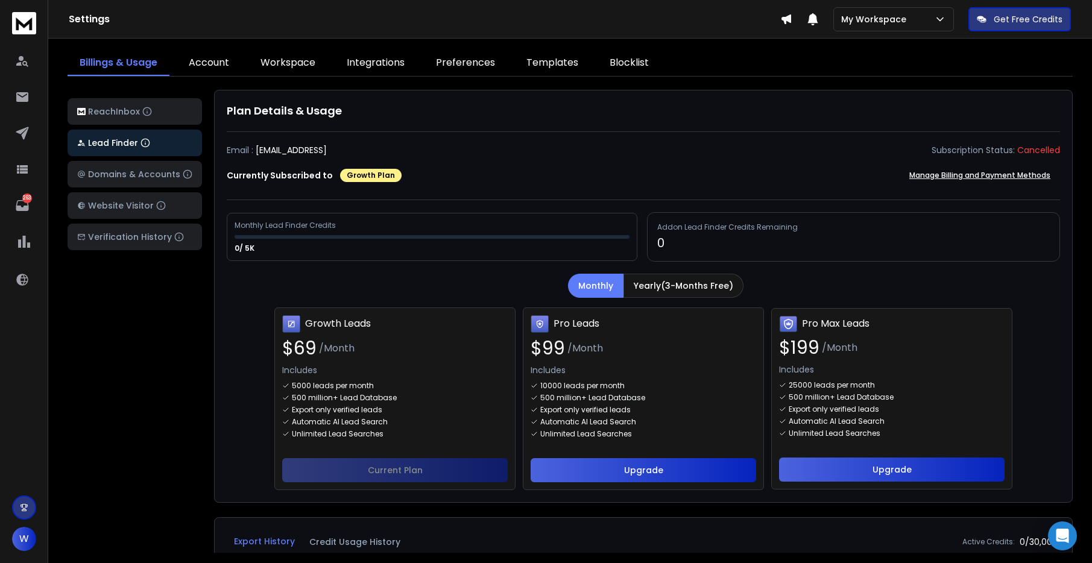
scroll to position [66, 0]
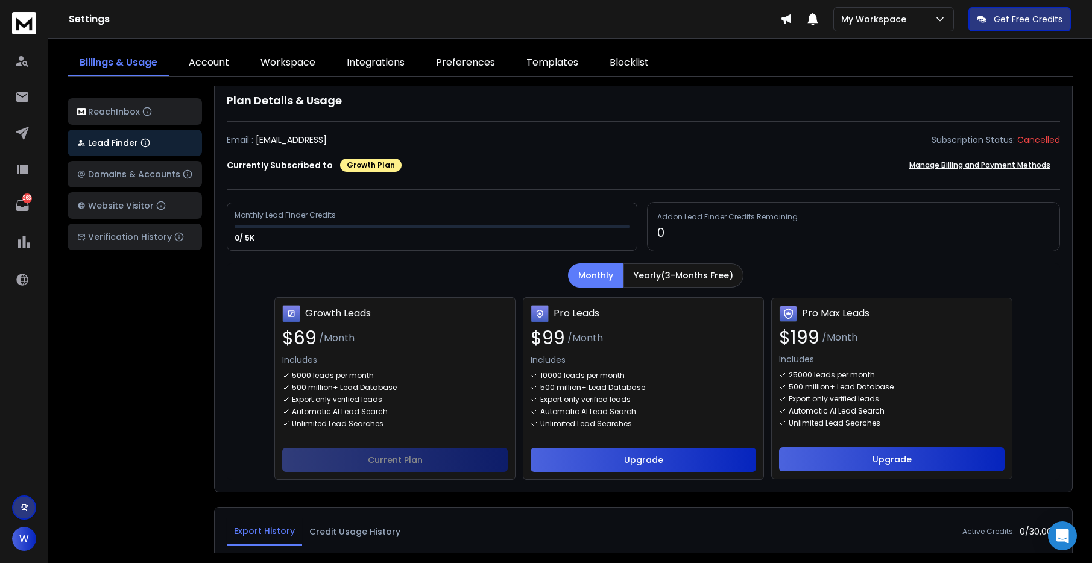
click at [151, 198] on button "Website Visitor" at bounding box center [135, 205] width 134 height 27
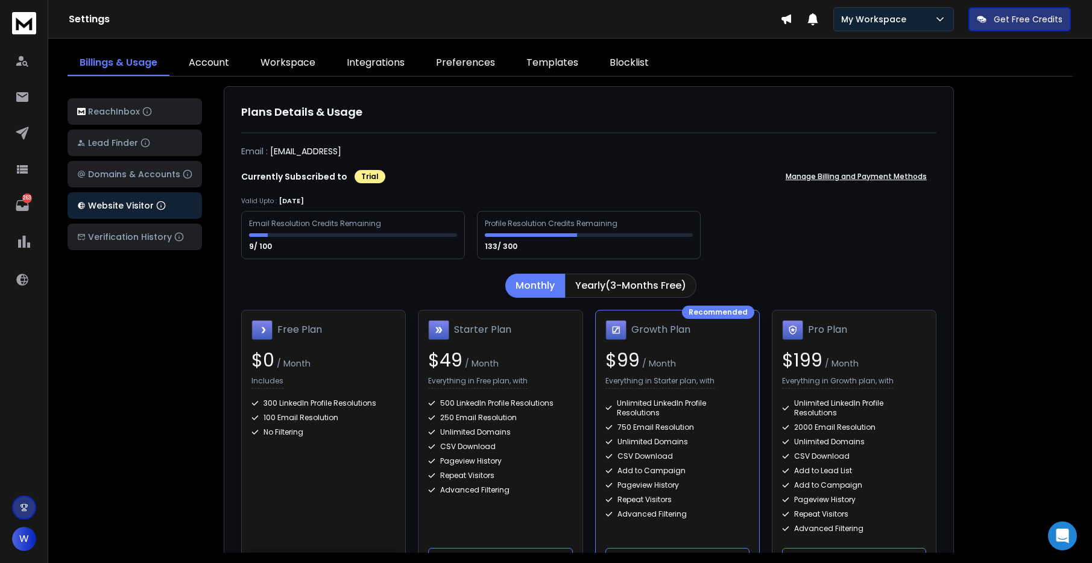
click at [915, 19] on div "My Workspace" at bounding box center [893, 19] width 105 height 12
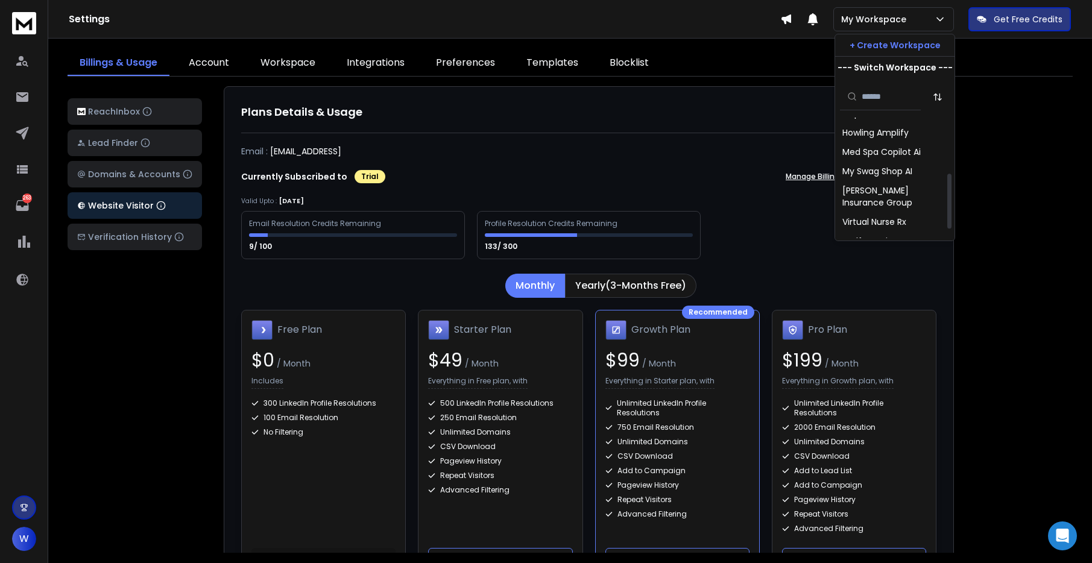
scroll to position [142, 0]
click at [889, 197] on div "Virtual Nurse Rx" at bounding box center [874, 203] width 64 height 12
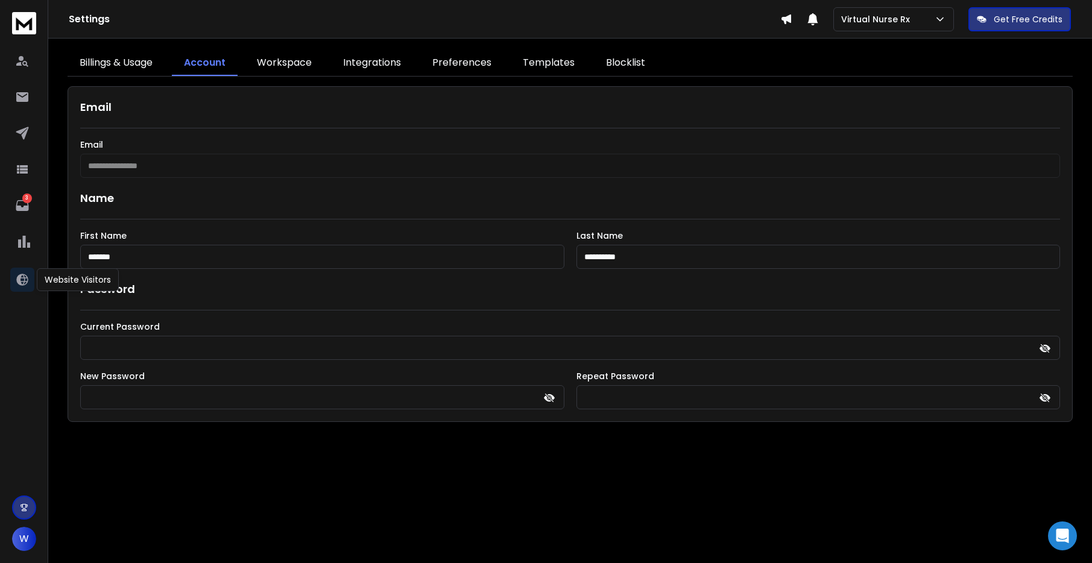
click at [20, 283] on icon at bounding box center [22, 280] width 12 height 12
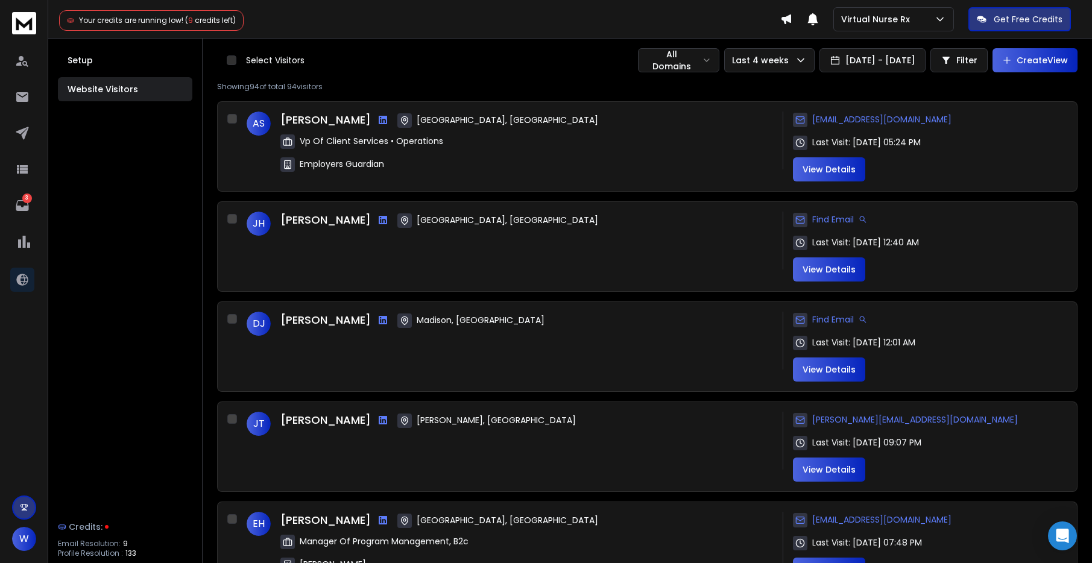
click at [232, 116] on button "button" at bounding box center [232, 119] width 10 height 10
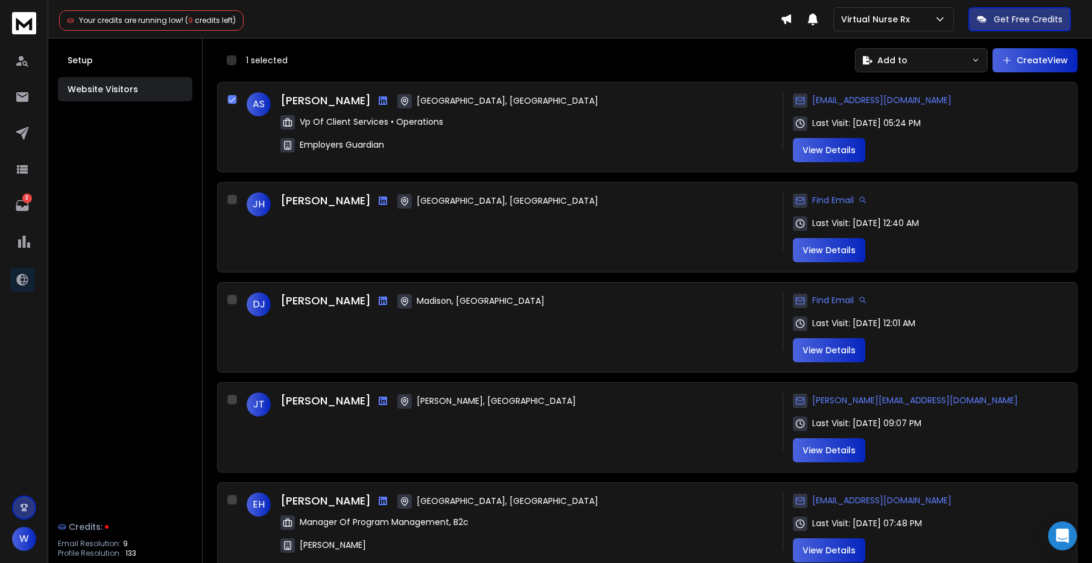
click at [230, 197] on button "button" at bounding box center [232, 200] width 10 height 10
click at [228, 297] on button "button" at bounding box center [232, 300] width 10 height 10
click at [230, 400] on button "button" at bounding box center [232, 400] width 10 height 10
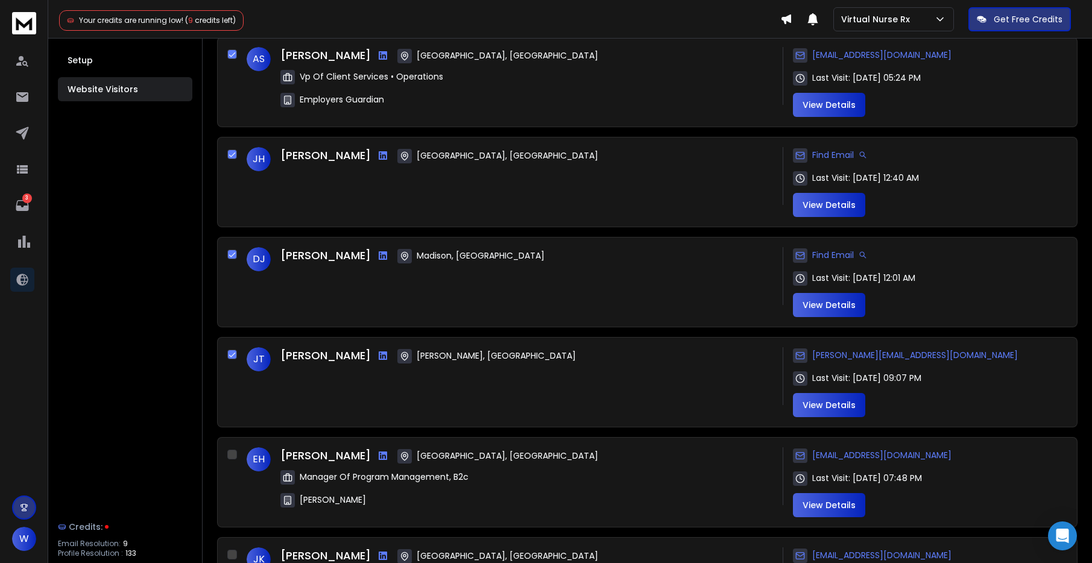
scroll to position [48, 0]
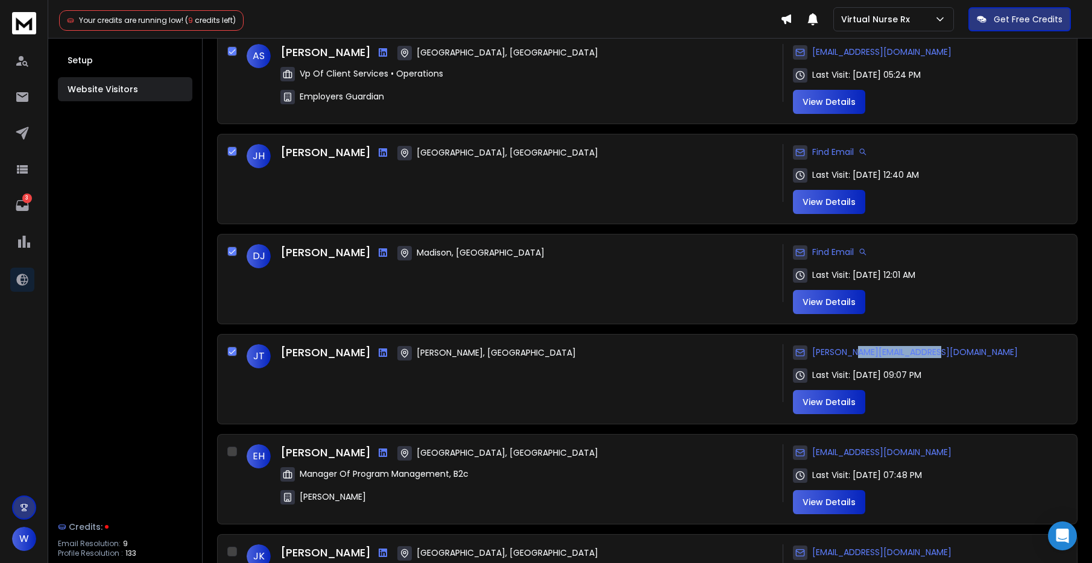
drag, startPoint x: 965, startPoint y: 349, endPoint x: 856, endPoint y: 355, distance: 109.3
click at [856, 355] on div "JT Jeana Thomas Elizabeth, AR jeanagil@www.wmconnect.com Last Visit: Aug 12, 20…" at bounding box center [657, 379] width 821 height 70
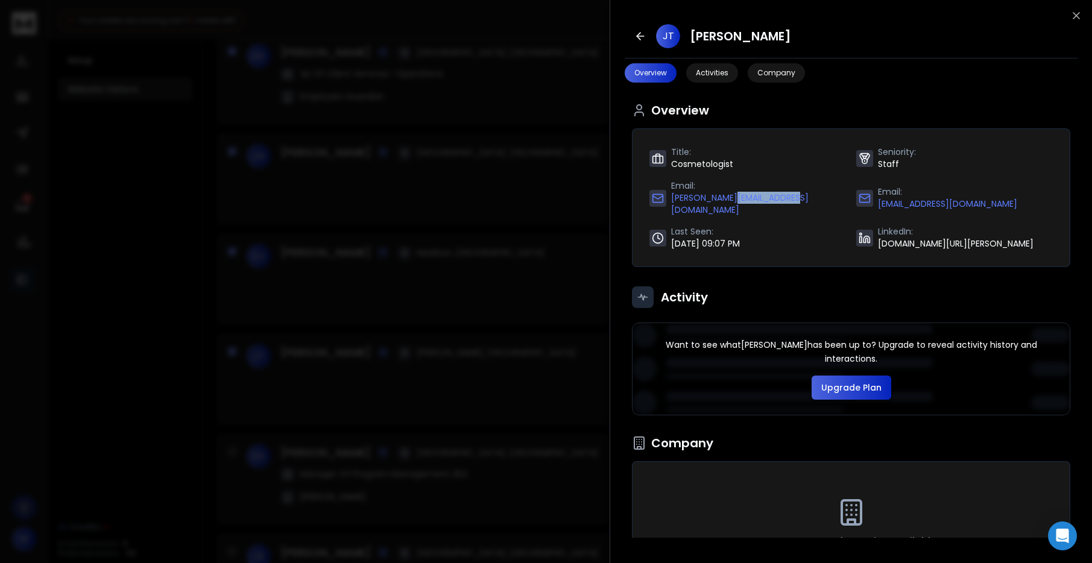
drag, startPoint x: 815, startPoint y: 197, endPoint x: 739, endPoint y: 202, distance: 76.7
click at [739, 202] on div "Email : jeanagil@www.wmconnect.com" at bounding box center [747, 198] width 197 height 36
copy span "wmconnect.com"
click at [517, 164] on div at bounding box center [546, 281] width 1092 height 563
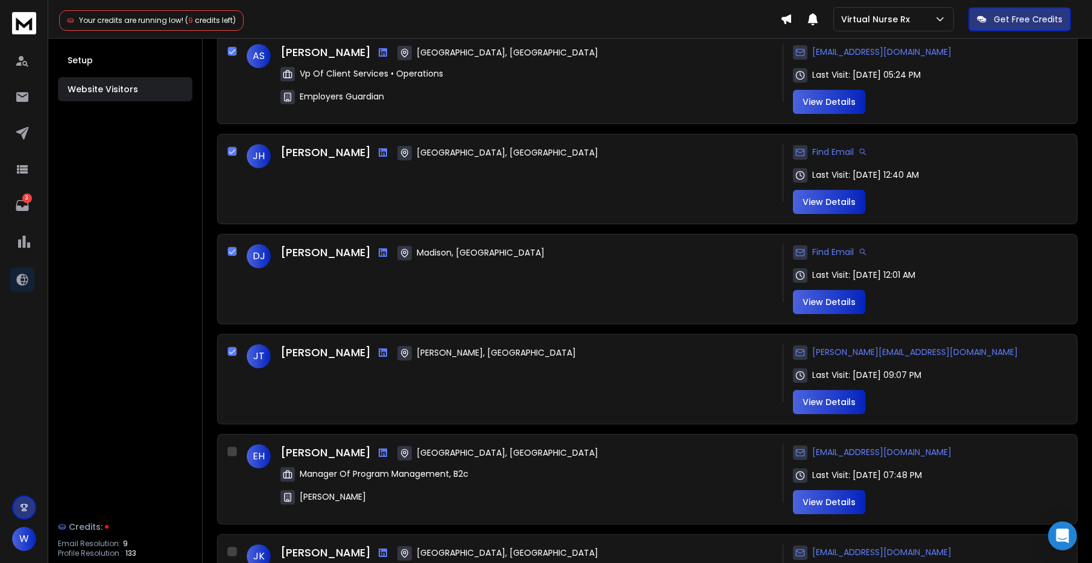
scroll to position [0, 0]
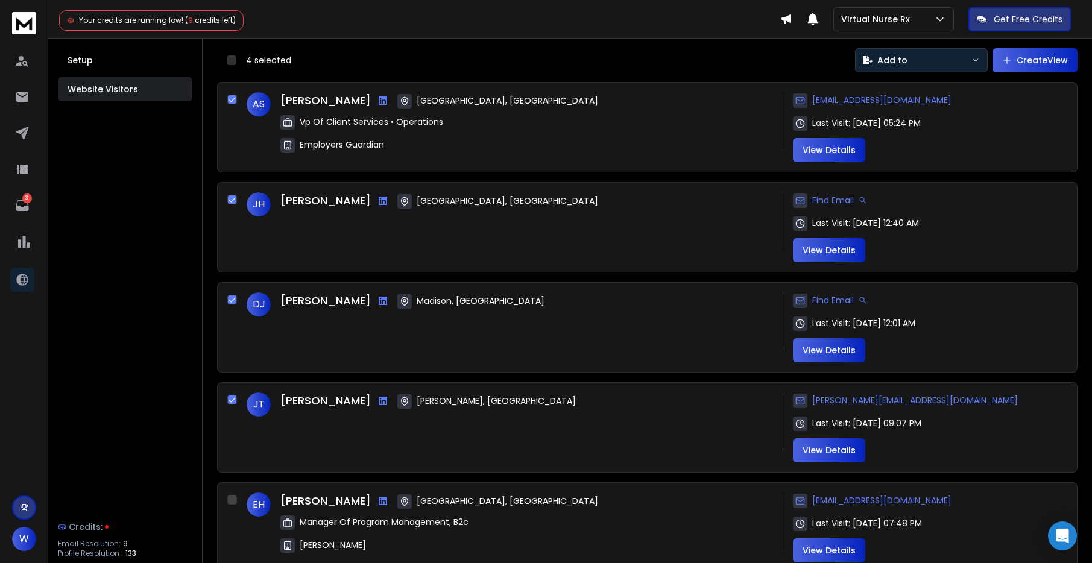
click at [878, 63] on span "Add to" at bounding box center [892, 60] width 30 height 12
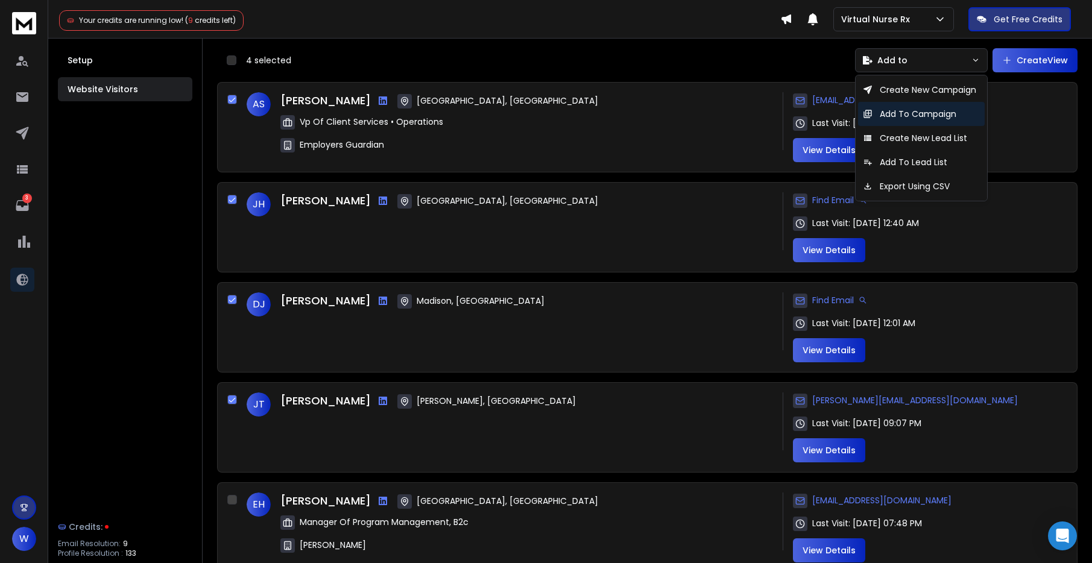
click at [890, 112] on p "Add To Campaign" at bounding box center [917, 114] width 81 height 17
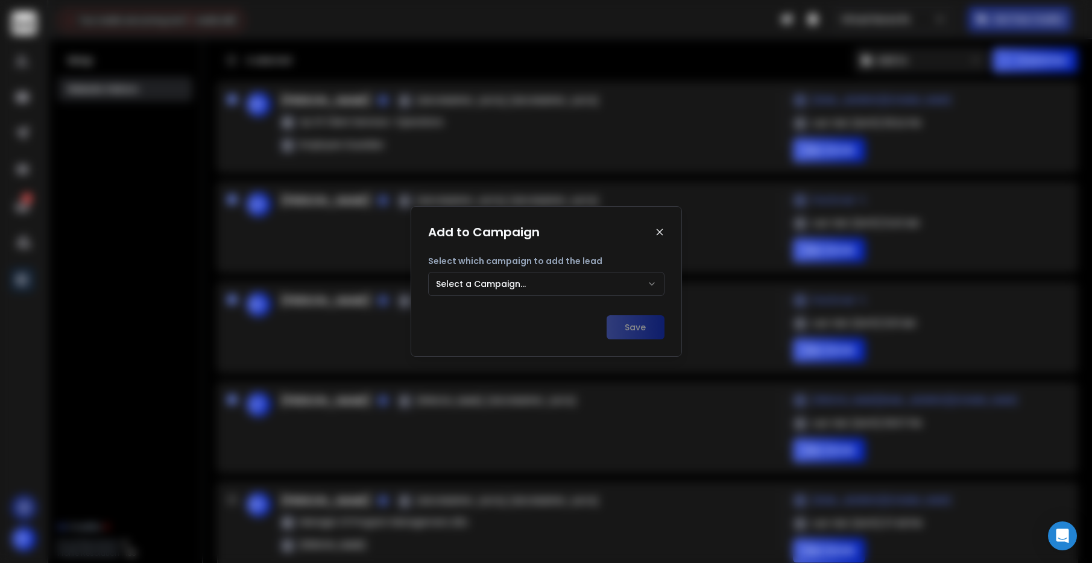
click at [536, 289] on button "Select a Campaign..." at bounding box center [546, 284] width 236 height 24
click at [641, 329] on button "Save" at bounding box center [636, 327] width 58 height 24
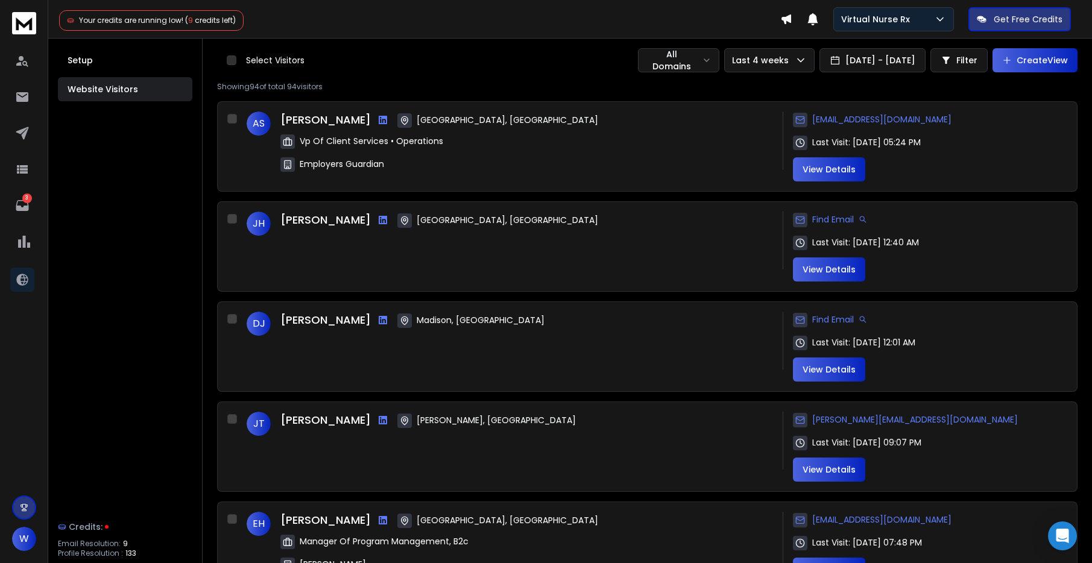
click at [910, 20] on p "Virtual Nurse Rx" at bounding box center [878, 19] width 74 height 12
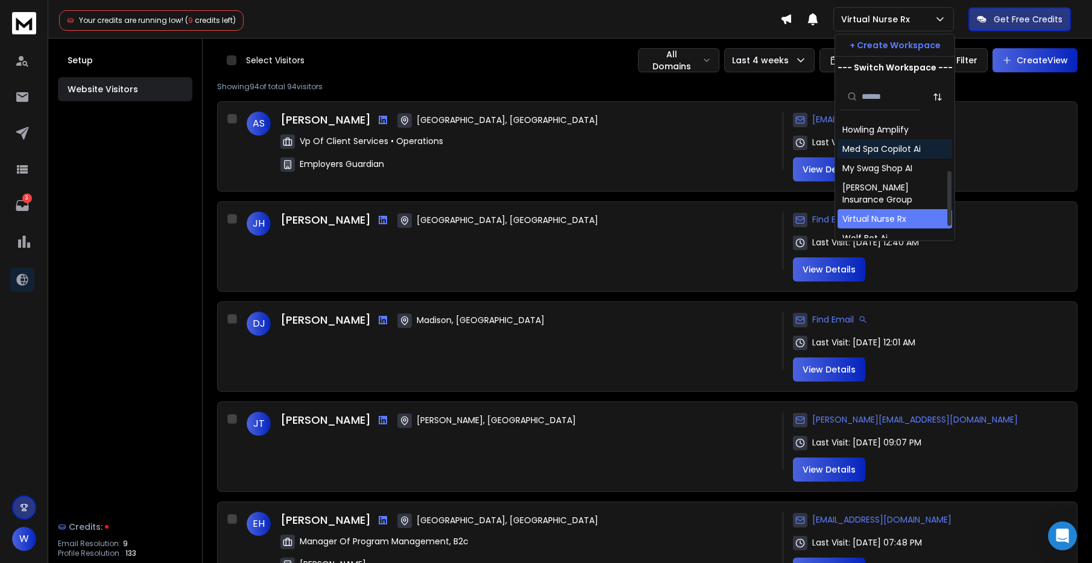
scroll to position [142, 0]
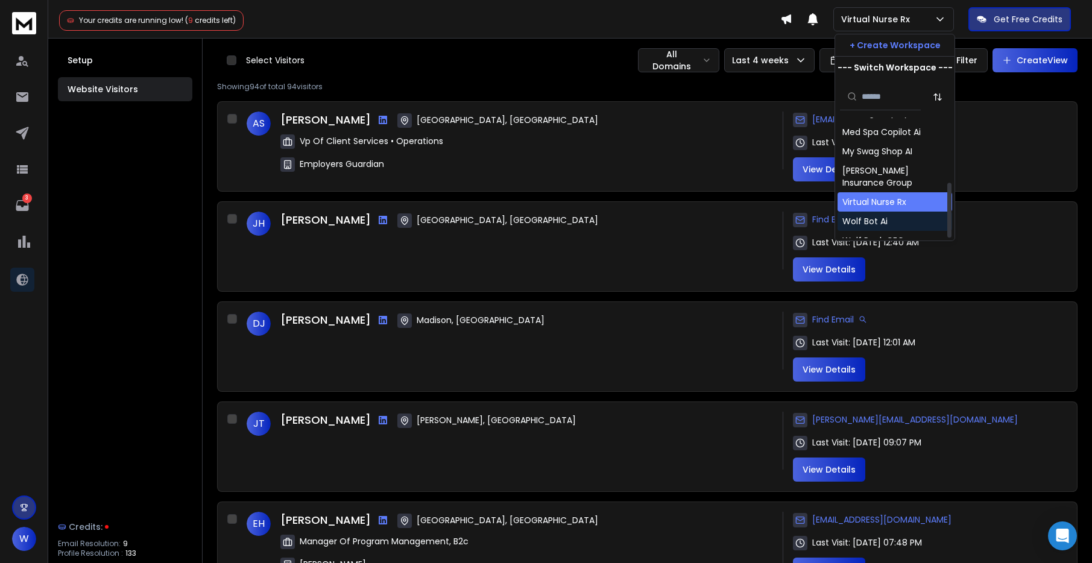
click at [884, 215] on div "Wolf Bot Ai" at bounding box center [864, 221] width 45 height 12
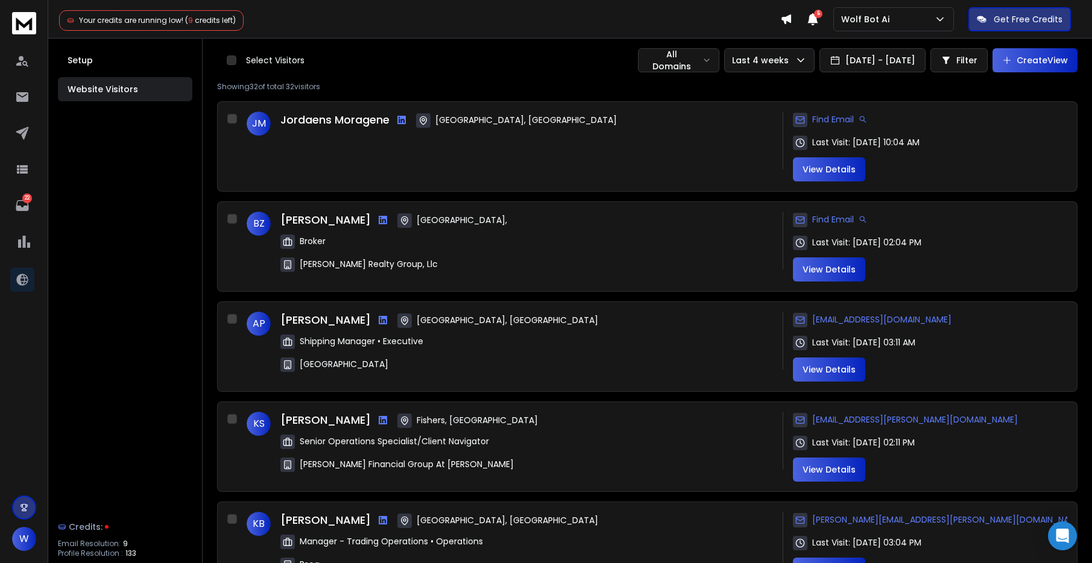
click at [231, 118] on button "button" at bounding box center [232, 119] width 10 height 10
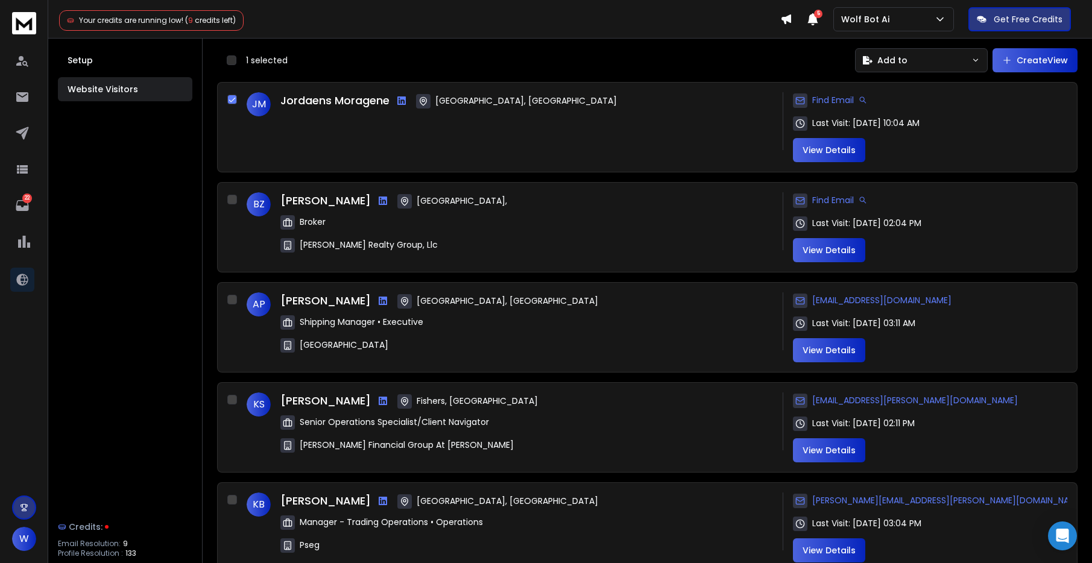
click at [231, 197] on button "button" at bounding box center [232, 200] width 10 height 10
click at [915, 63] on div "Add to" at bounding box center [915, 60] width 104 height 12
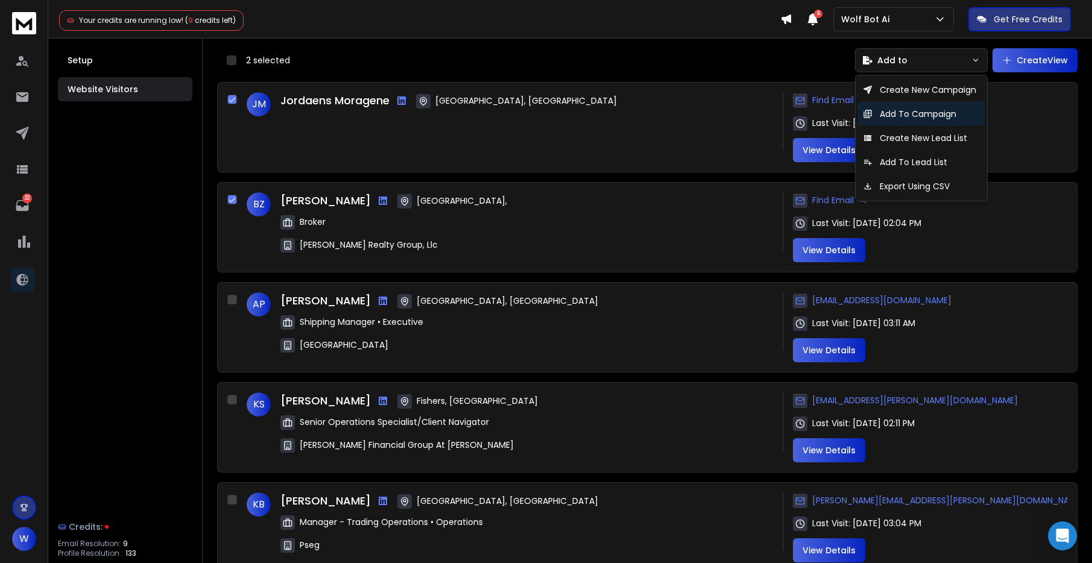
click at [909, 116] on p "Add To Campaign" at bounding box center [917, 114] width 81 height 17
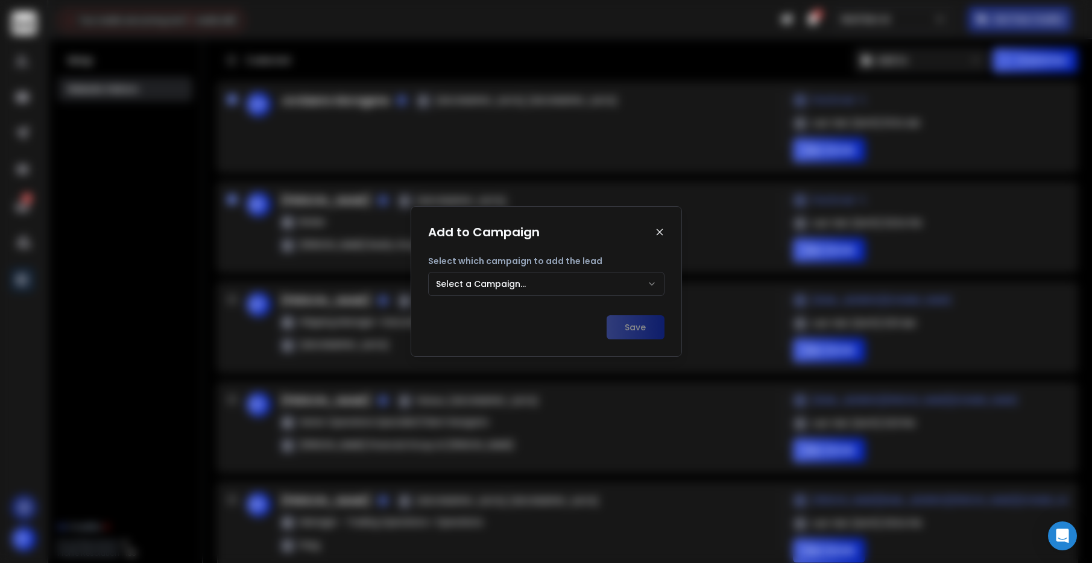
click at [620, 279] on button "Select a Campaign..." at bounding box center [546, 284] width 236 height 24
click at [641, 326] on button "Save" at bounding box center [636, 327] width 58 height 24
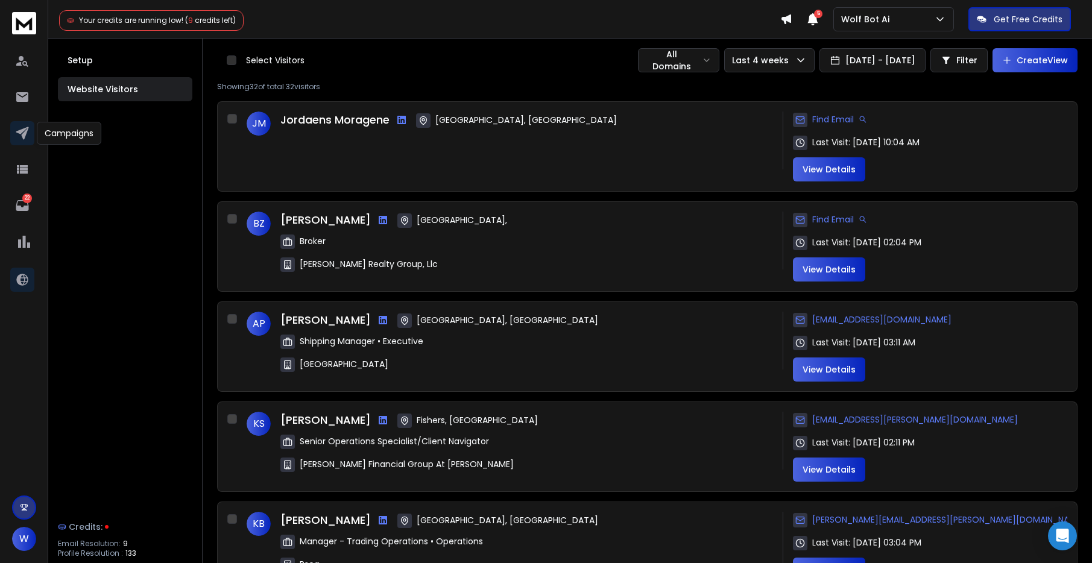
click at [24, 135] on icon at bounding box center [22, 133] width 13 height 13
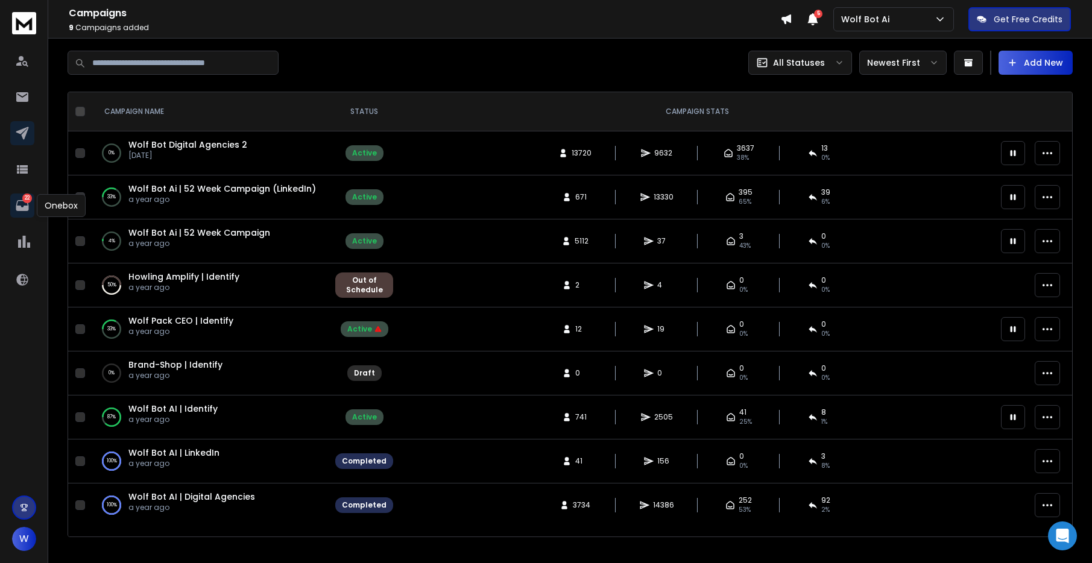
click at [23, 206] on icon at bounding box center [22, 205] width 14 height 14
